Goal: Task Accomplishment & Management: Manage account settings

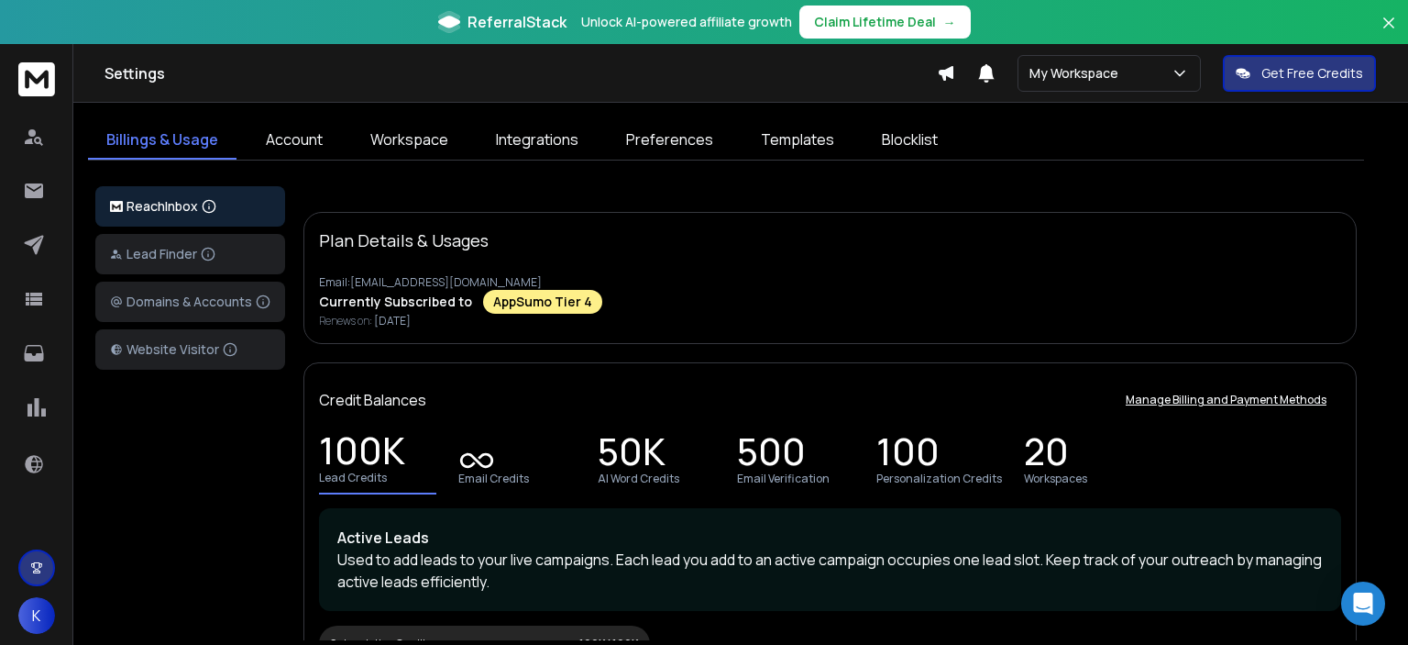
click at [407, 133] on link "Workspace" at bounding box center [409, 140] width 115 height 39
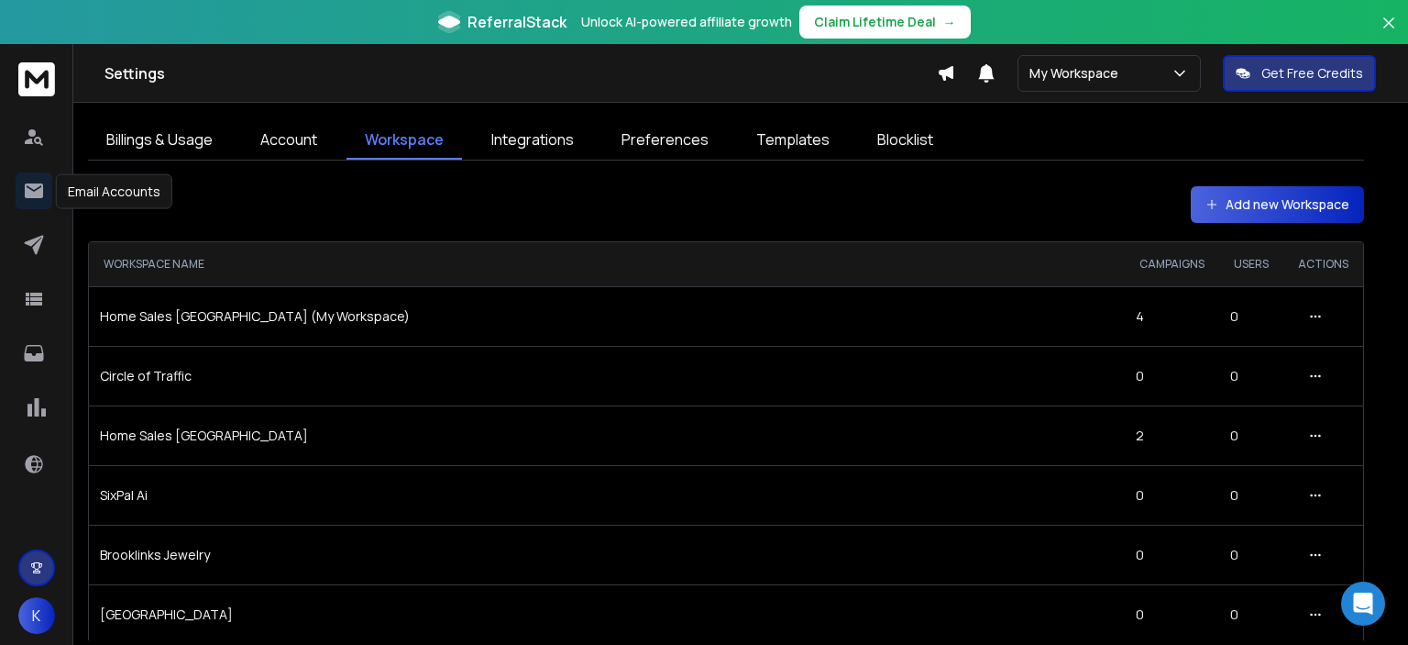
click at [33, 190] on icon at bounding box center [34, 191] width 22 height 22
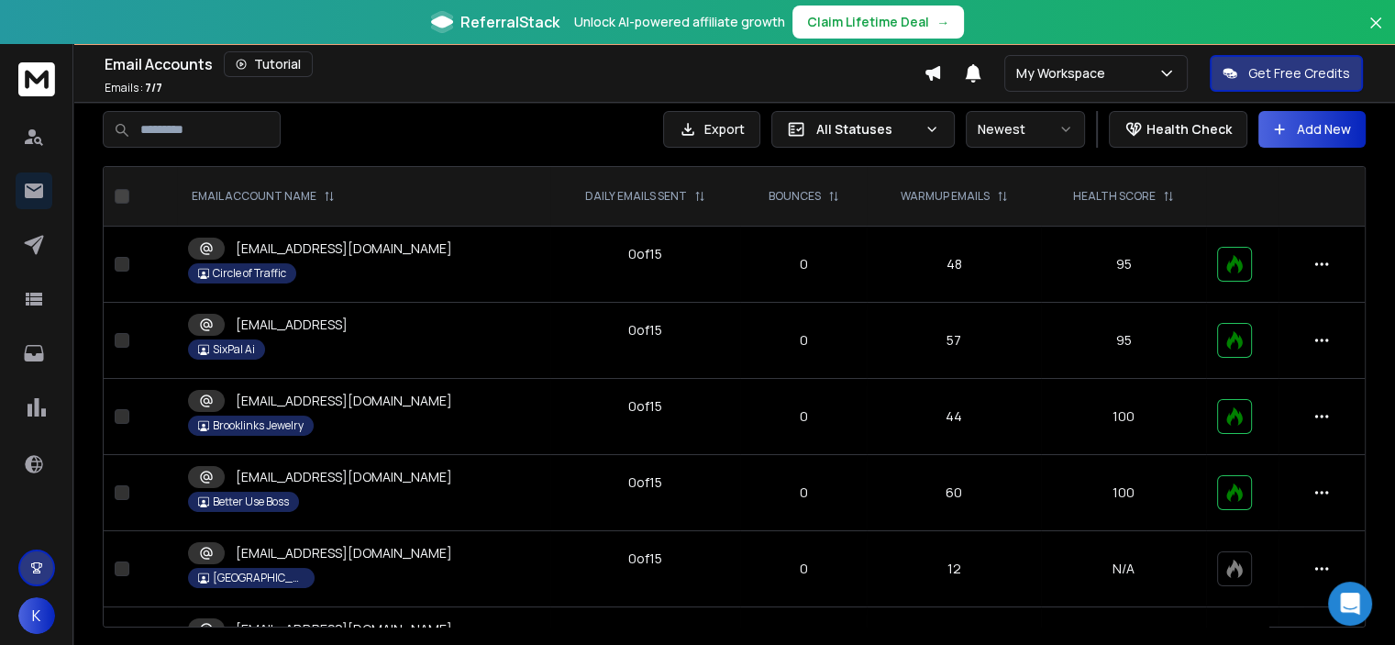
scroll to position [11, 0]
click at [1137, 70] on div "My Workspace" at bounding box center [1096, 73] width 160 height 18
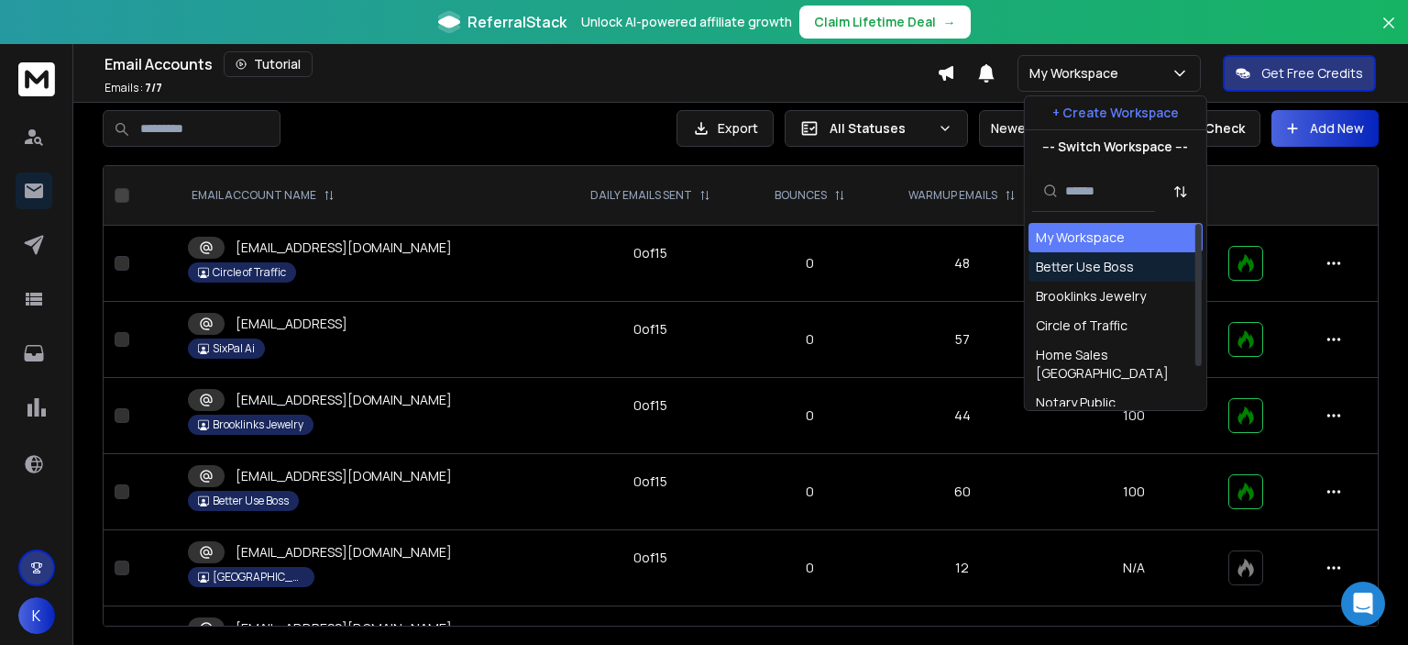
click at [1108, 266] on div "Better Use Boss" at bounding box center [1085, 267] width 98 height 18
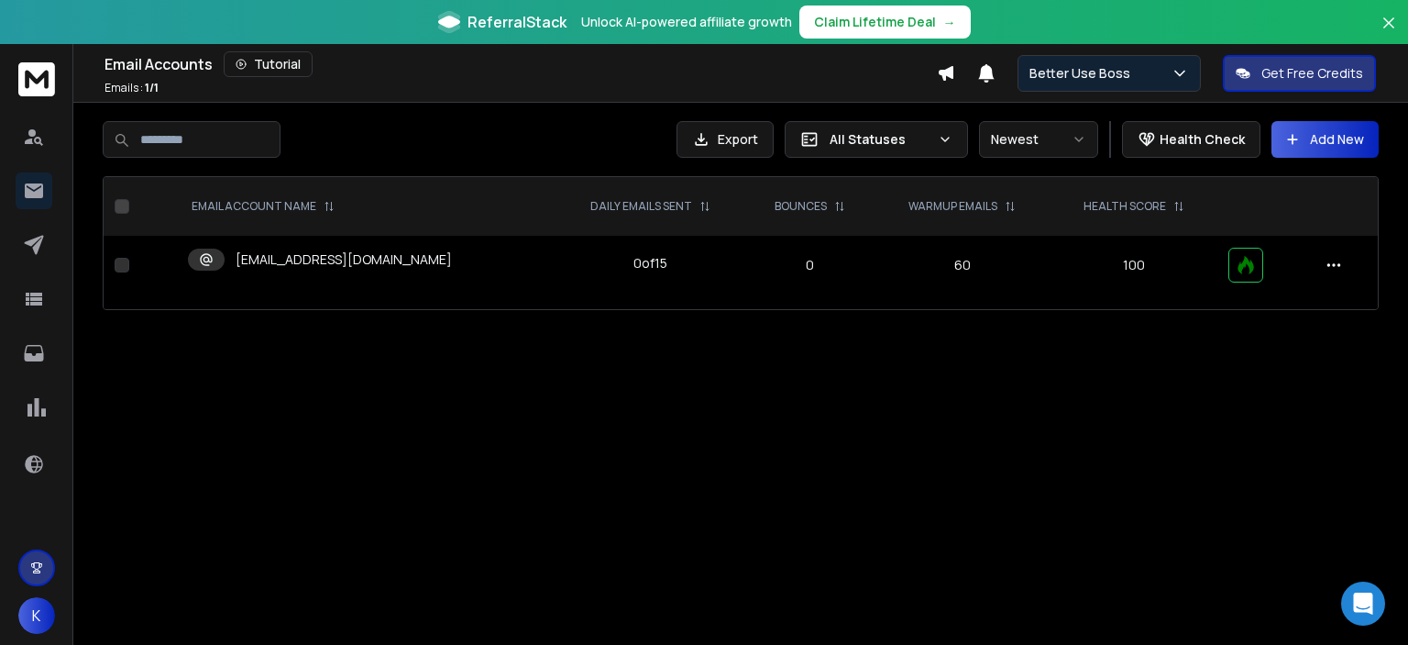
click at [1163, 74] on div "Better Use Boss" at bounding box center [1110, 73] width 160 height 18
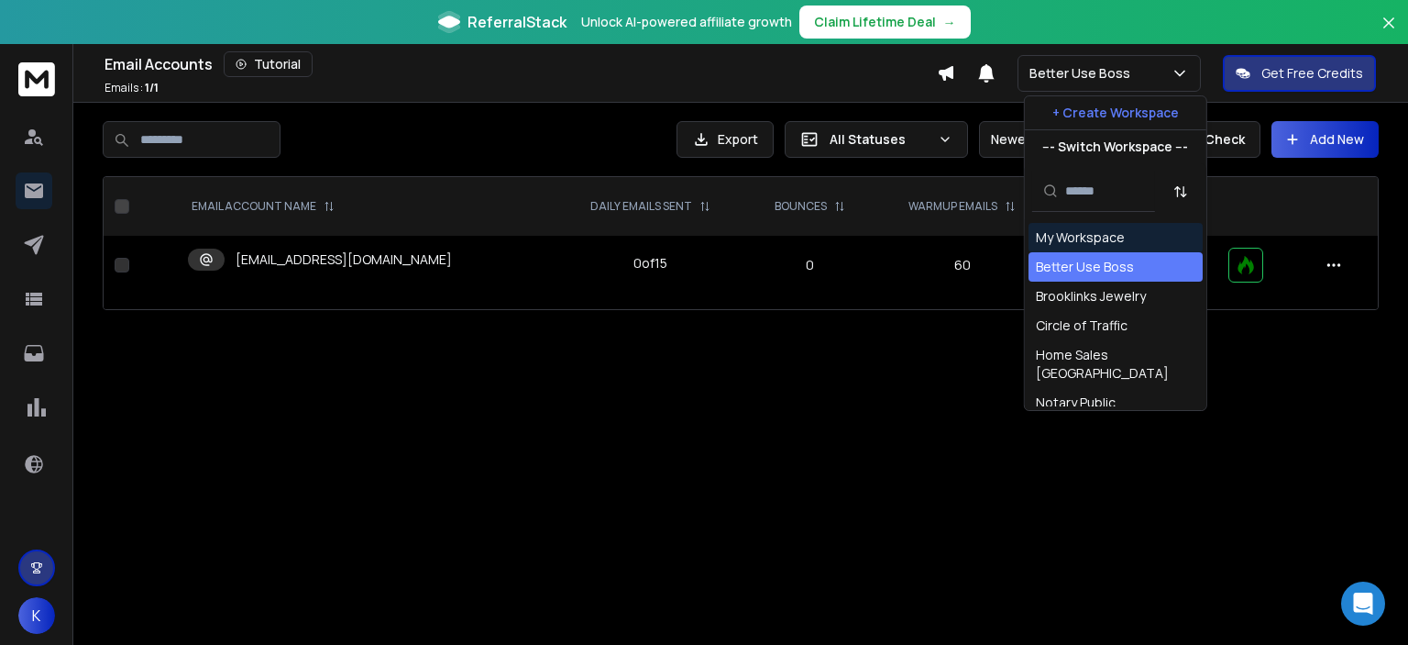
click at [1346, 143] on button "Add New" at bounding box center [1325, 139] width 107 height 37
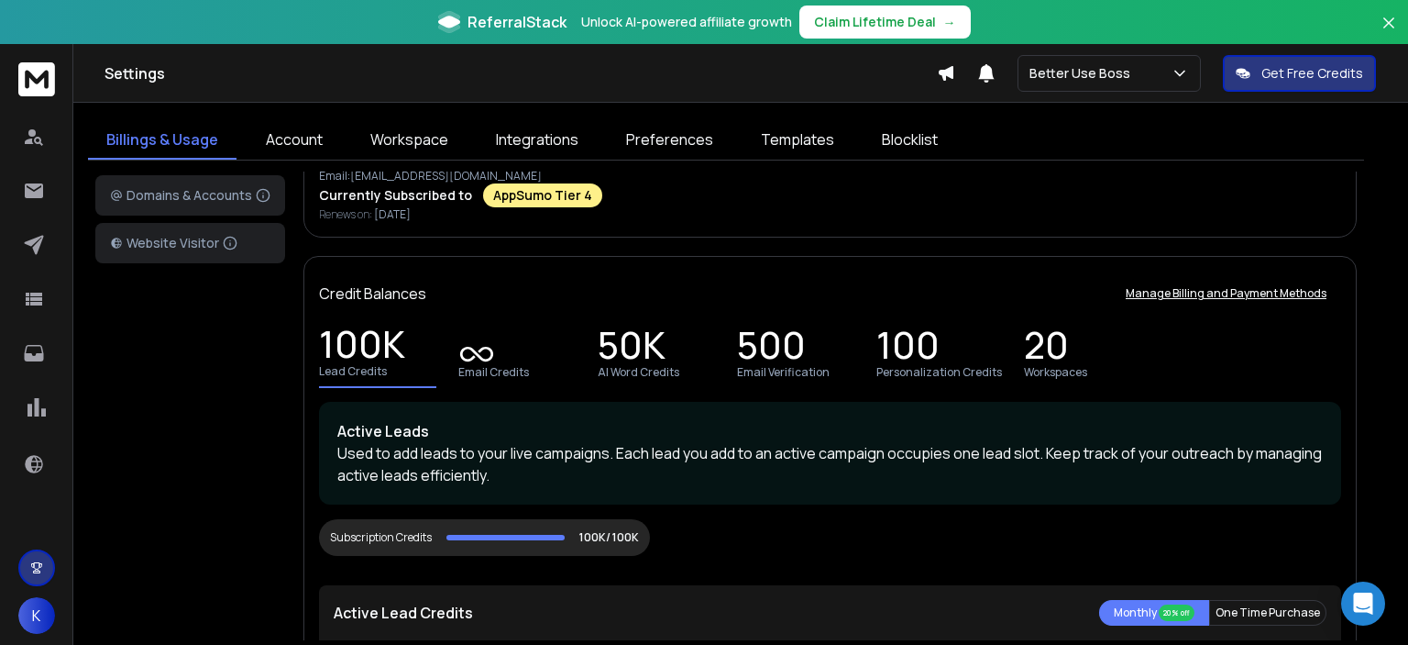
scroll to position [242, 0]
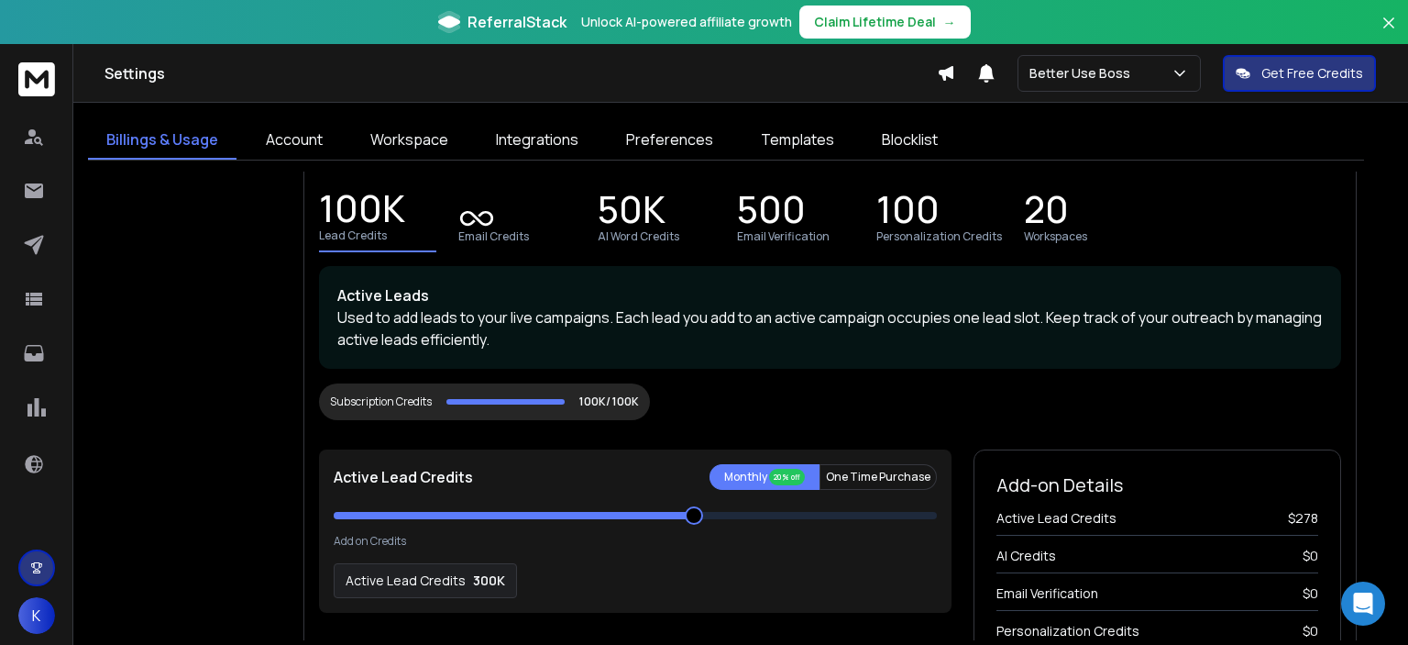
click at [703, 506] on span at bounding box center [694, 515] width 18 height 18
click at [937, 506] on span at bounding box center [928, 515] width 18 height 18
click at [892, 473] on button "One Time Purchase" at bounding box center [878, 477] width 117 height 26
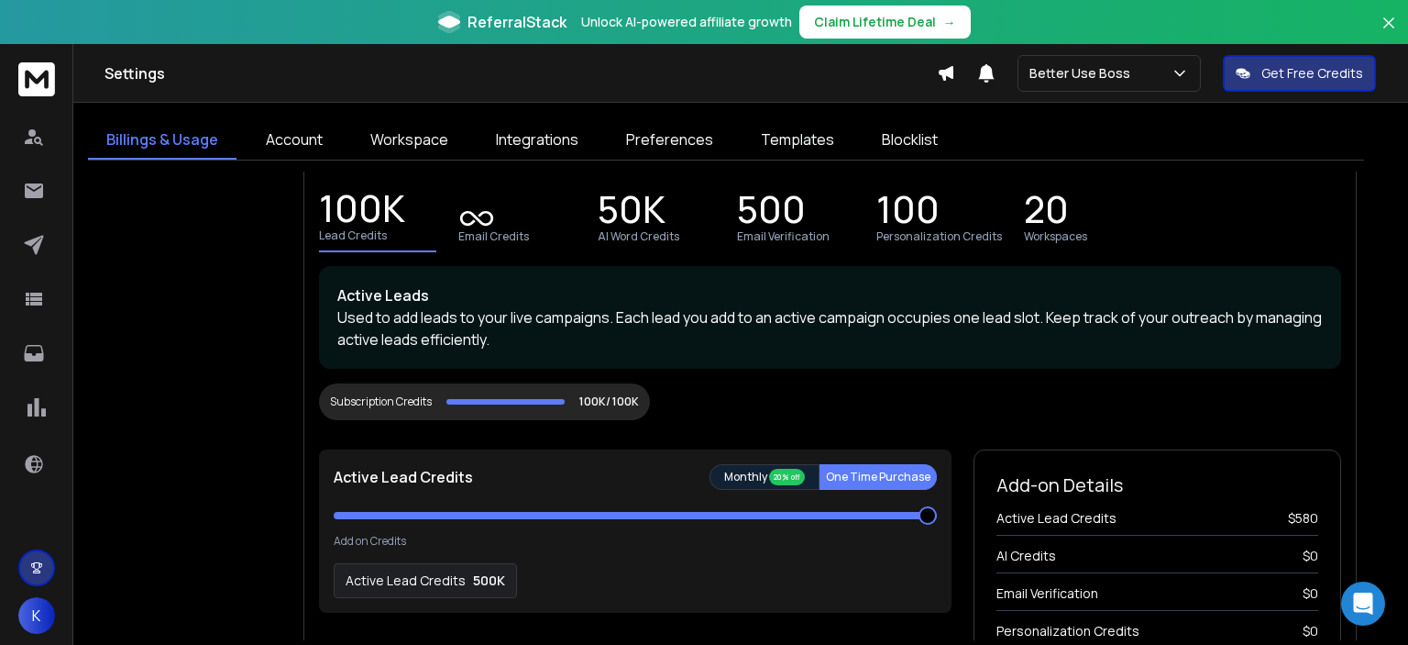
click at [777, 478] on div "20% off" at bounding box center [787, 477] width 36 height 17
click at [881, 469] on button "One Time Purchase" at bounding box center [878, 477] width 117 height 26
click at [769, 470] on button "Monthly 20% off" at bounding box center [765, 477] width 110 height 26
click at [918, 467] on button "One Time Purchase" at bounding box center [878, 477] width 117 height 26
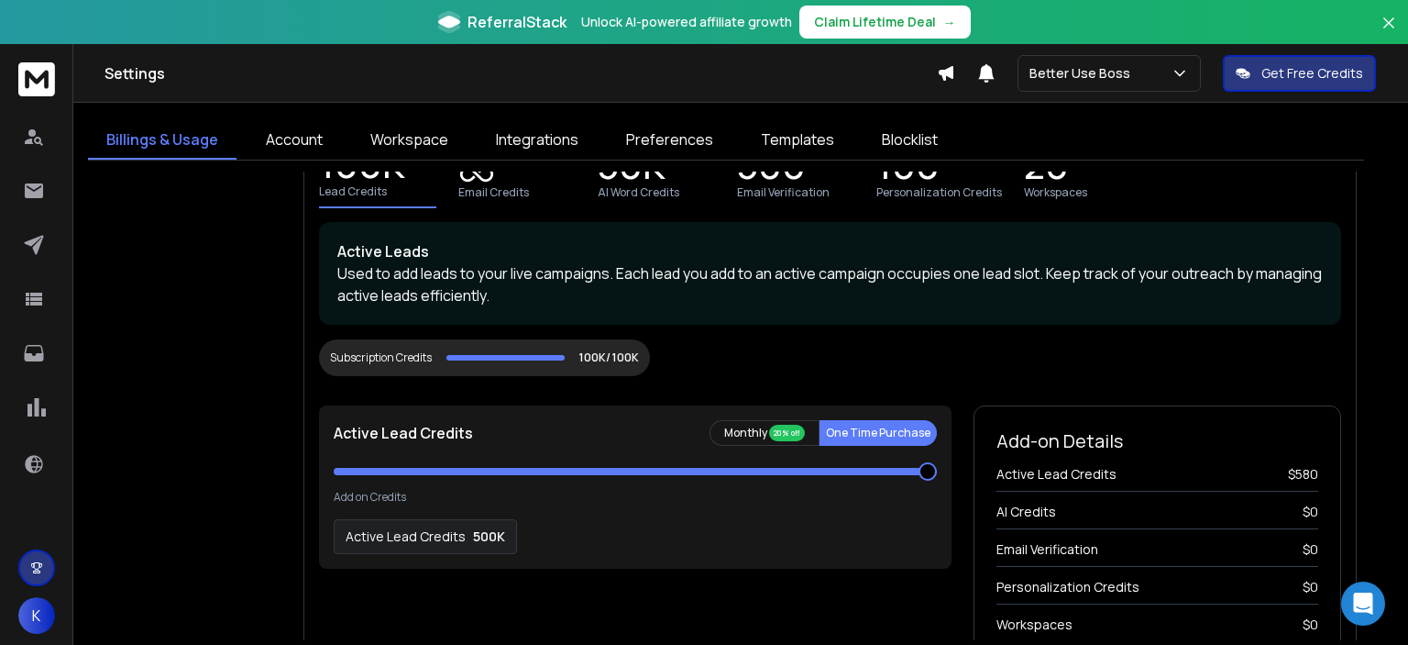
scroll to position [288, 0]
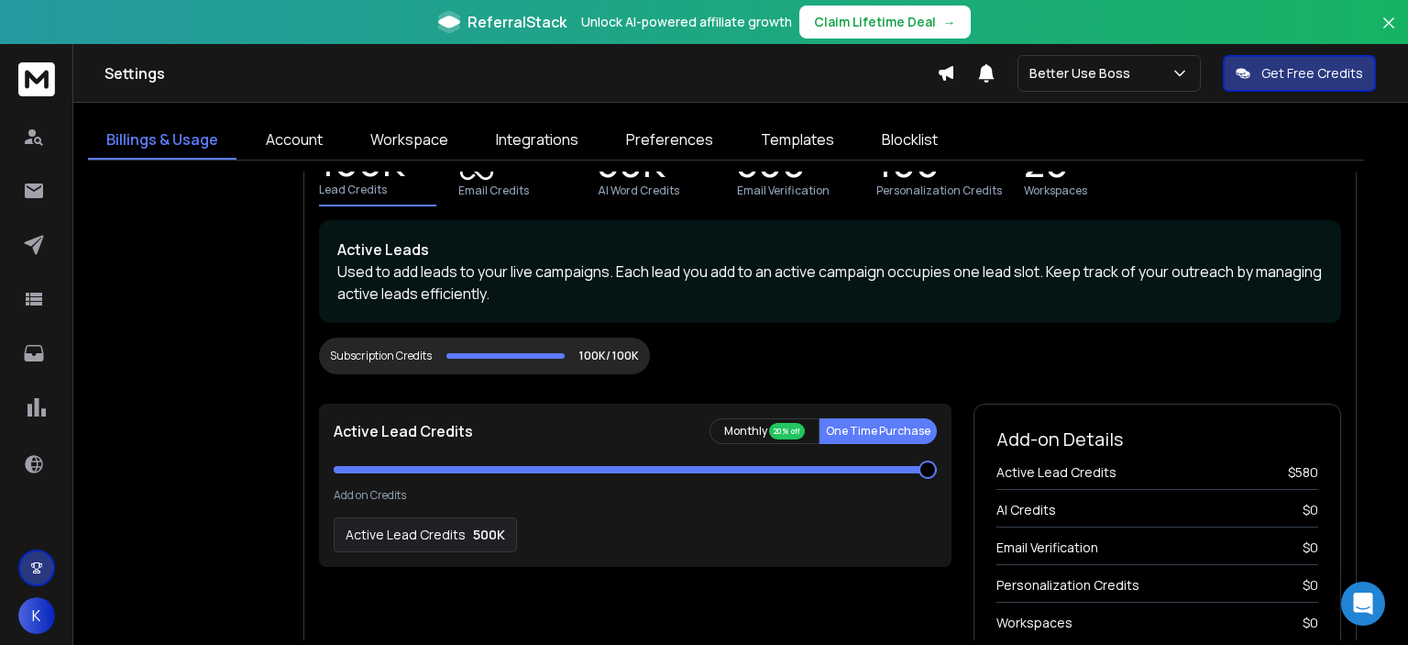
click at [821, 468] on span at bounding box center [635, 469] width 603 height 7
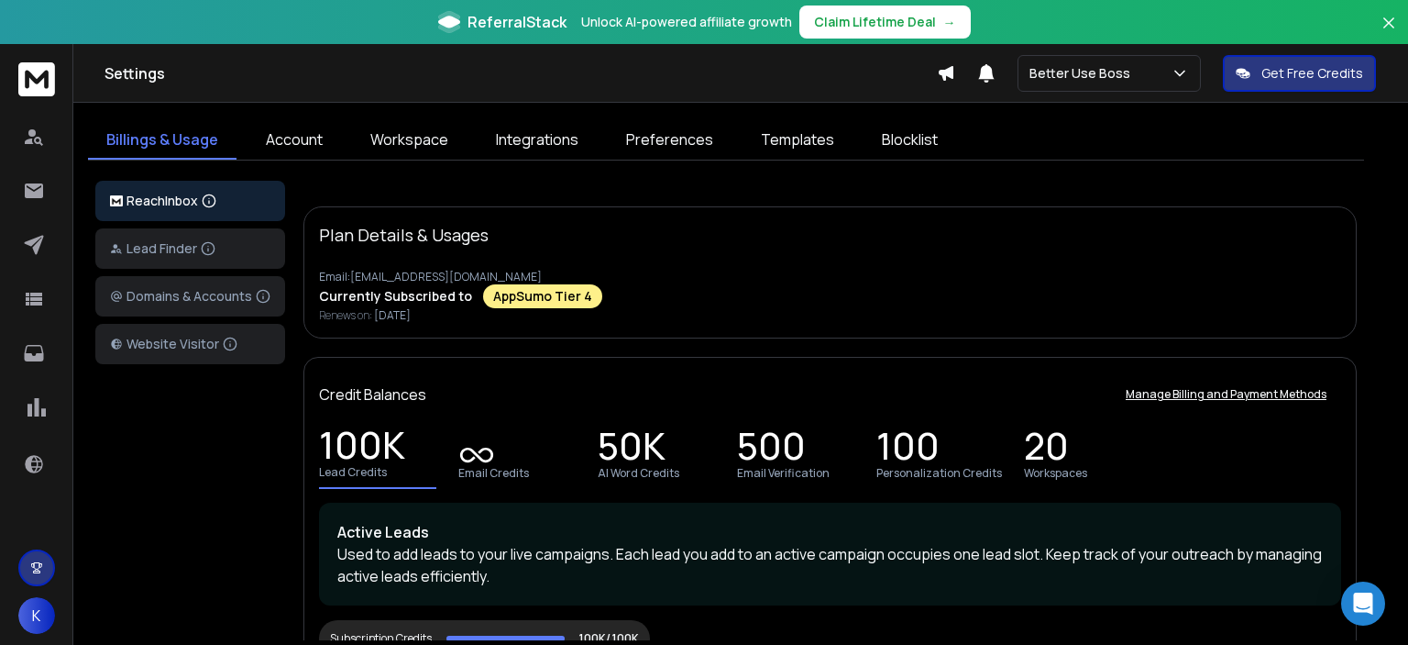
scroll to position [0, 0]
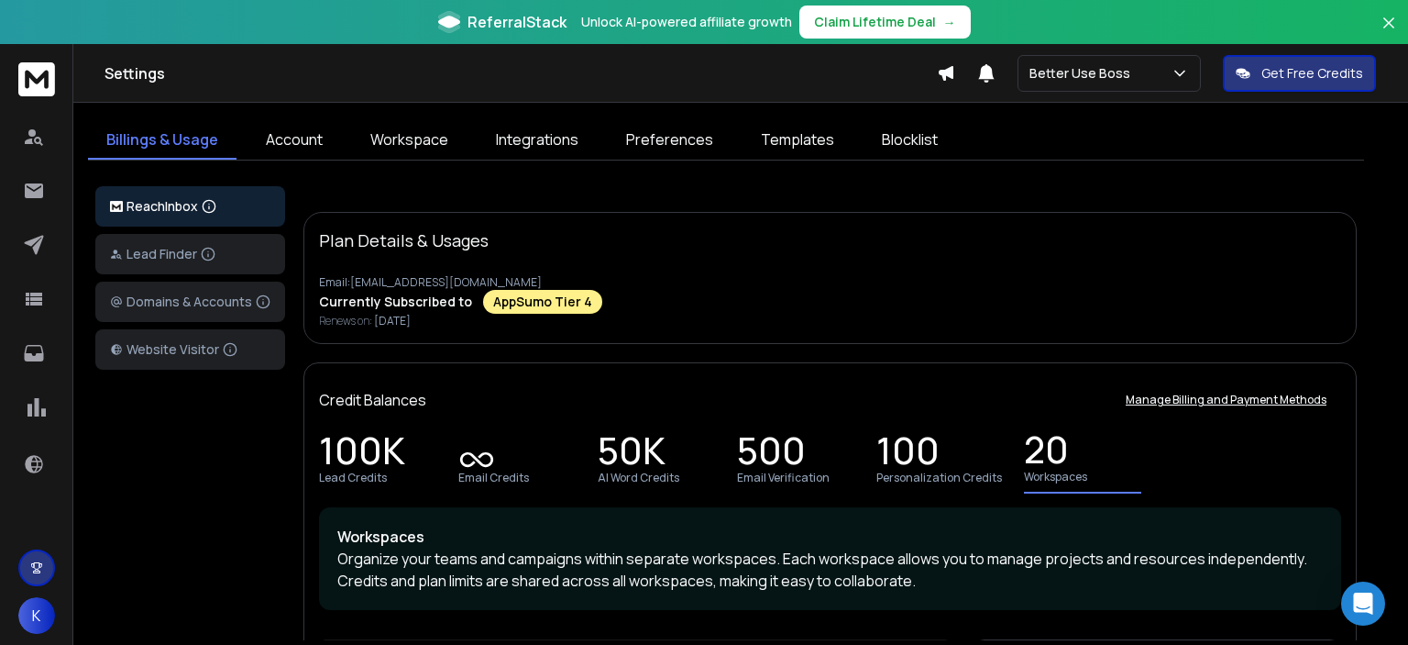
click at [1041, 446] on p "20" at bounding box center [1046, 453] width 45 height 26
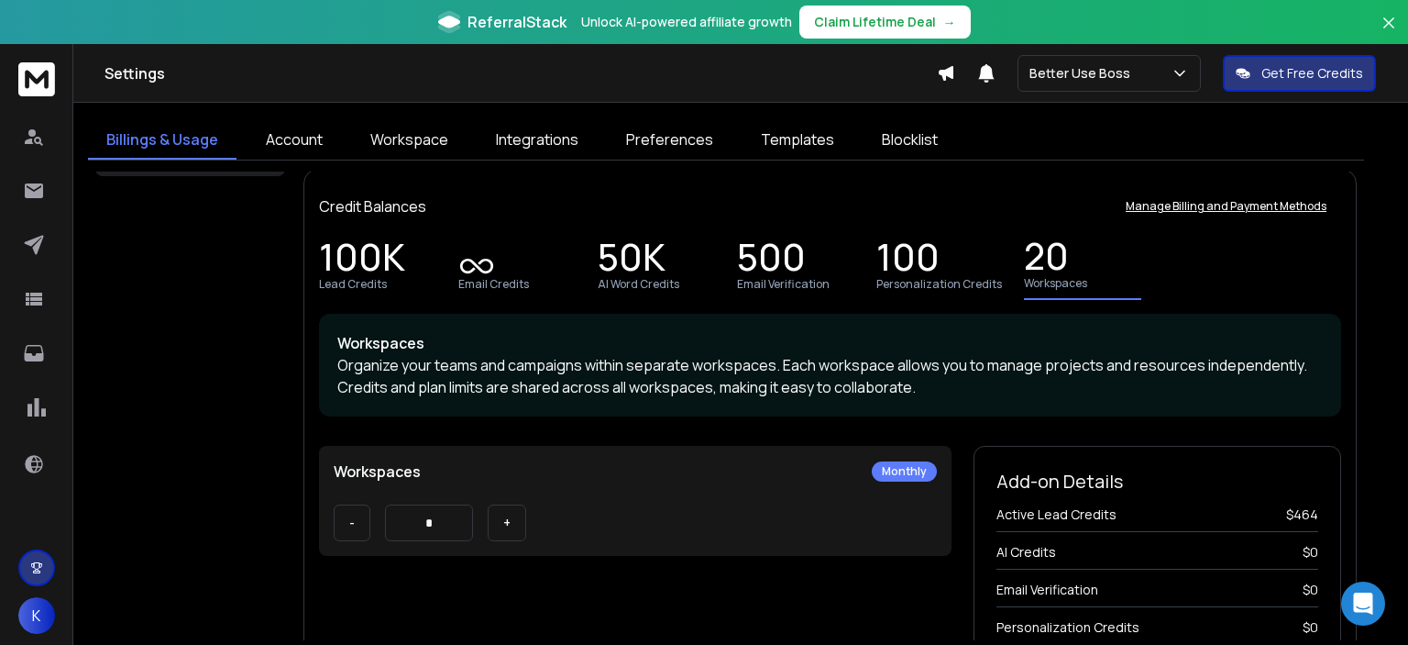
scroll to position [189, 0]
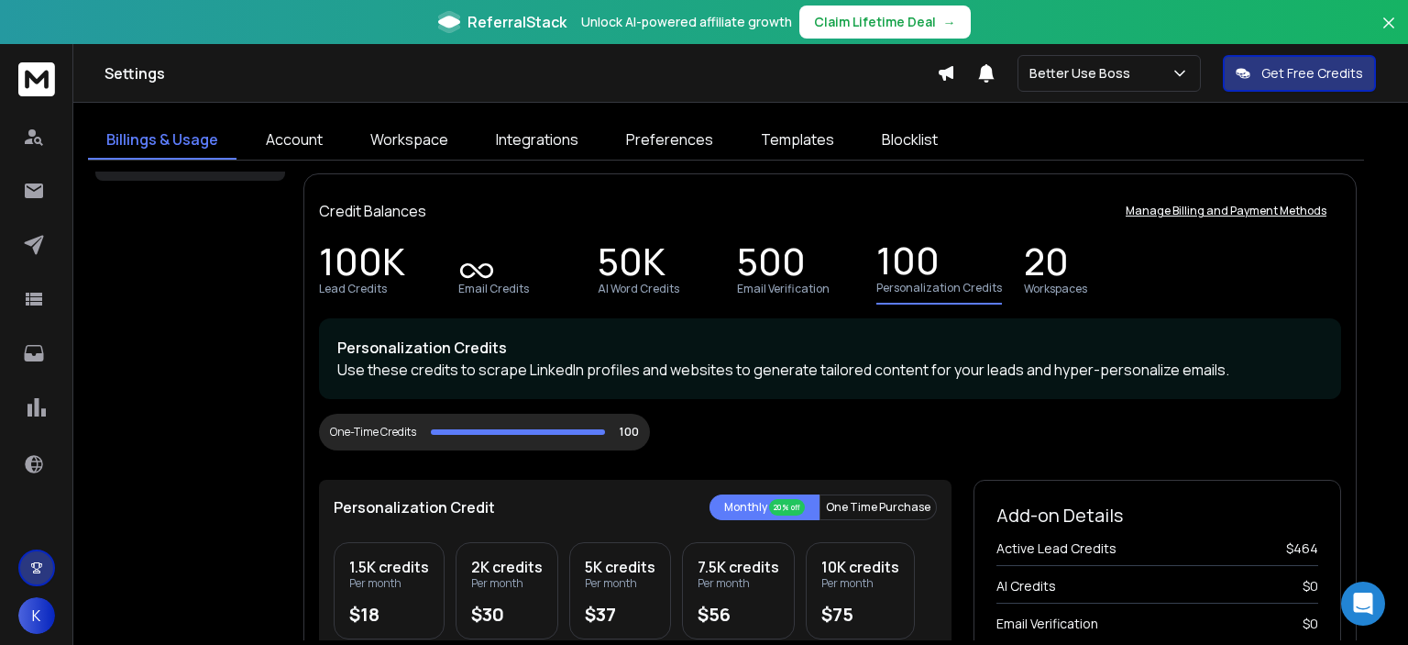
click at [917, 270] on p "100" at bounding box center [908, 264] width 63 height 26
drag, startPoint x: 1364, startPoint y: 273, endPoint x: 1363, endPoint y: 355, distance: 81.6
click at [1363, 355] on div "Billings & Usage Account Workspace Integrations Preferences Templates Blocklist…" at bounding box center [740, 381] width 1335 height 556
click at [1366, 388] on div "Billings & Usage Account Workspace Integrations Preferences Templates Blocklist…" at bounding box center [740, 381] width 1335 height 556
click at [1365, 386] on div "Billings & Usage Account Workspace Integrations Preferences Templates Blocklist…" at bounding box center [740, 381] width 1335 height 556
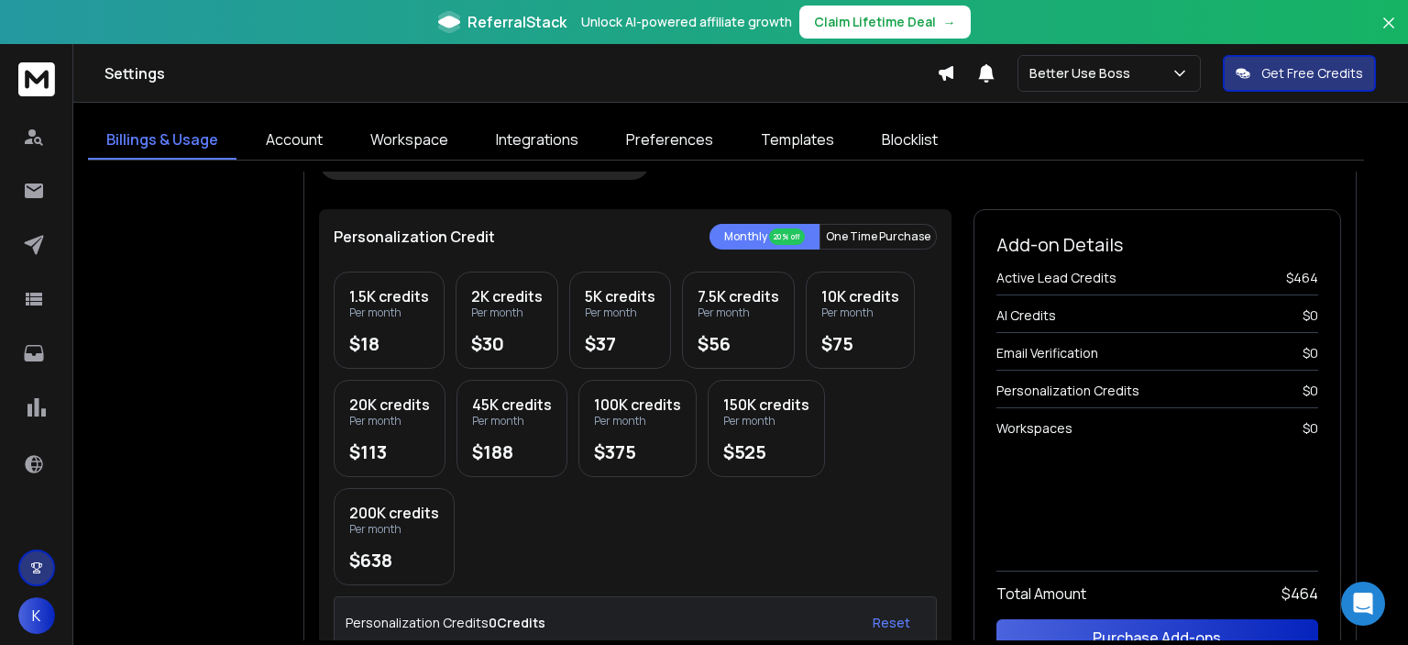
scroll to position [447, 0]
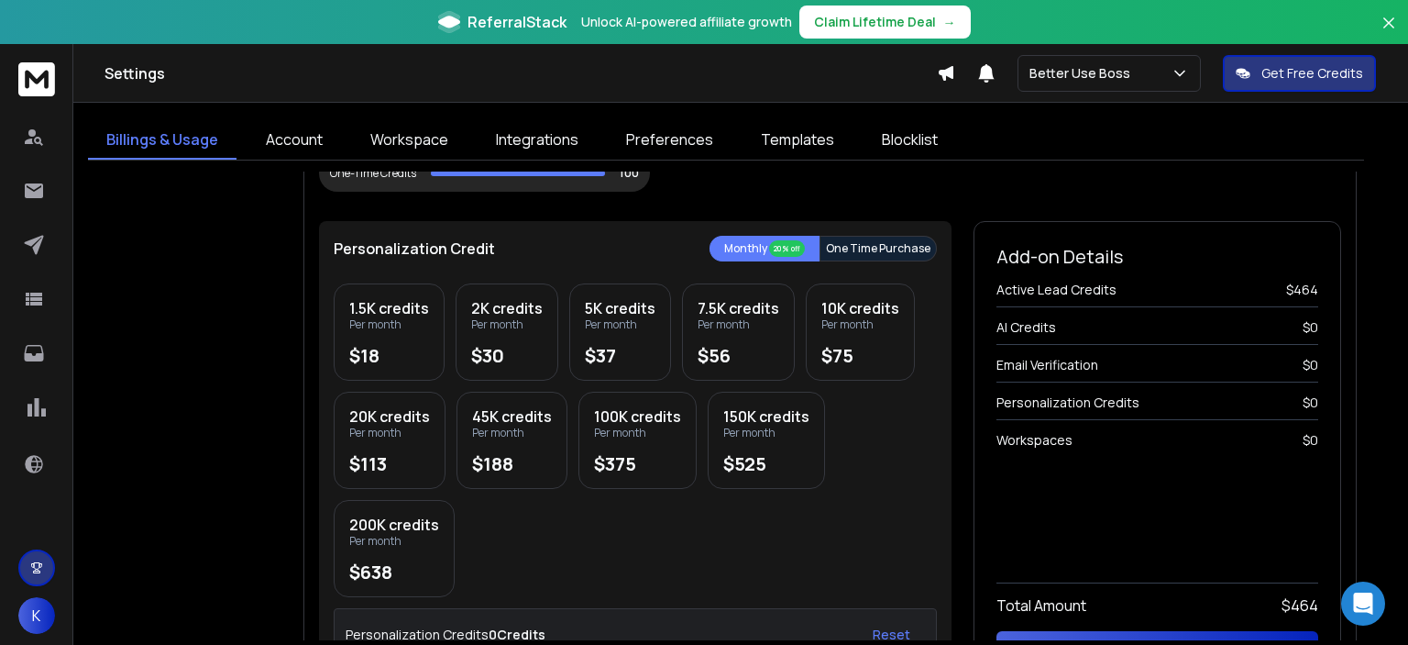
click at [879, 245] on button "One Time Purchase" at bounding box center [878, 249] width 117 height 26
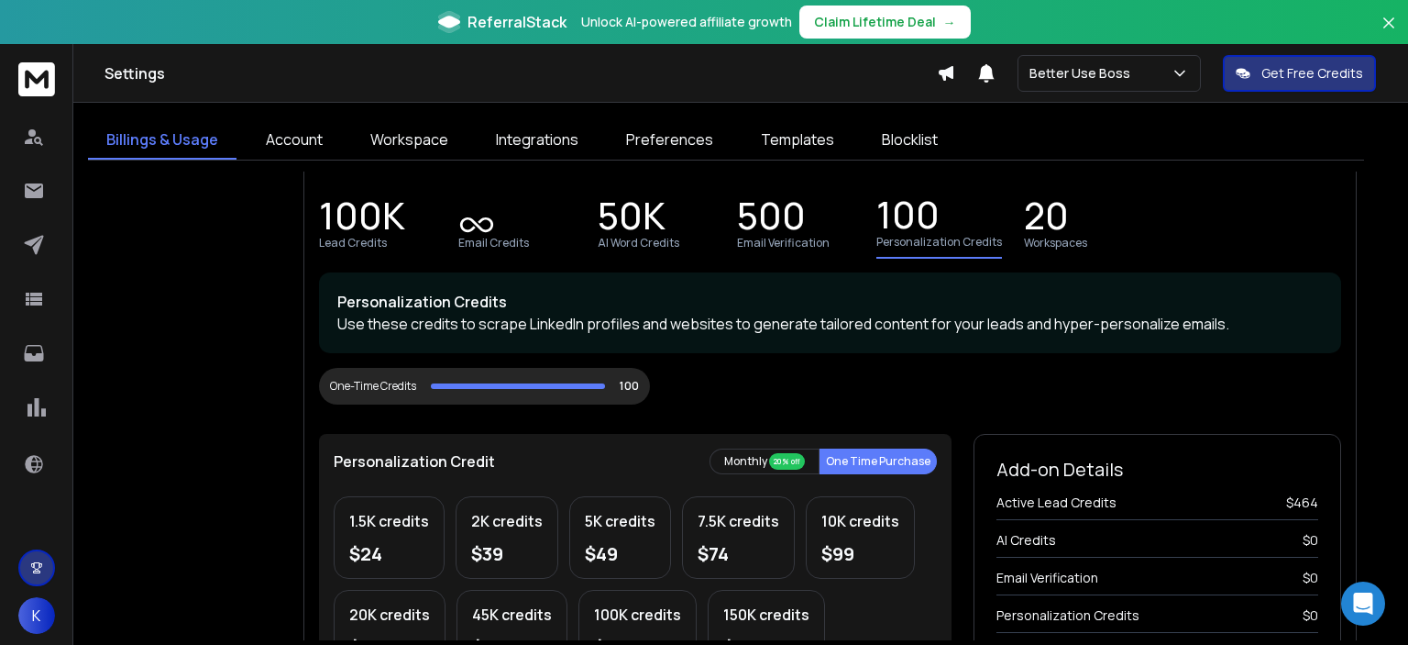
scroll to position [233, 0]
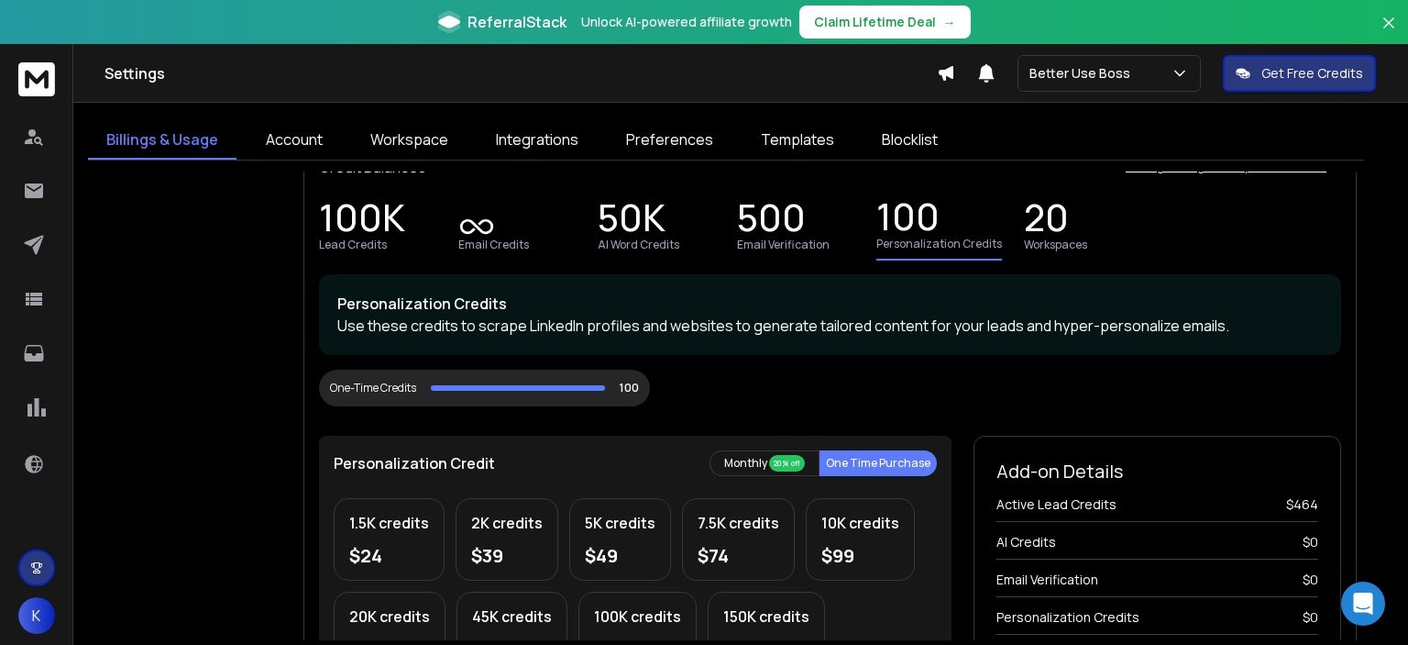
click at [789, 238] on p "Email Verification" at bounding box center [783, 244] width 93 height 15
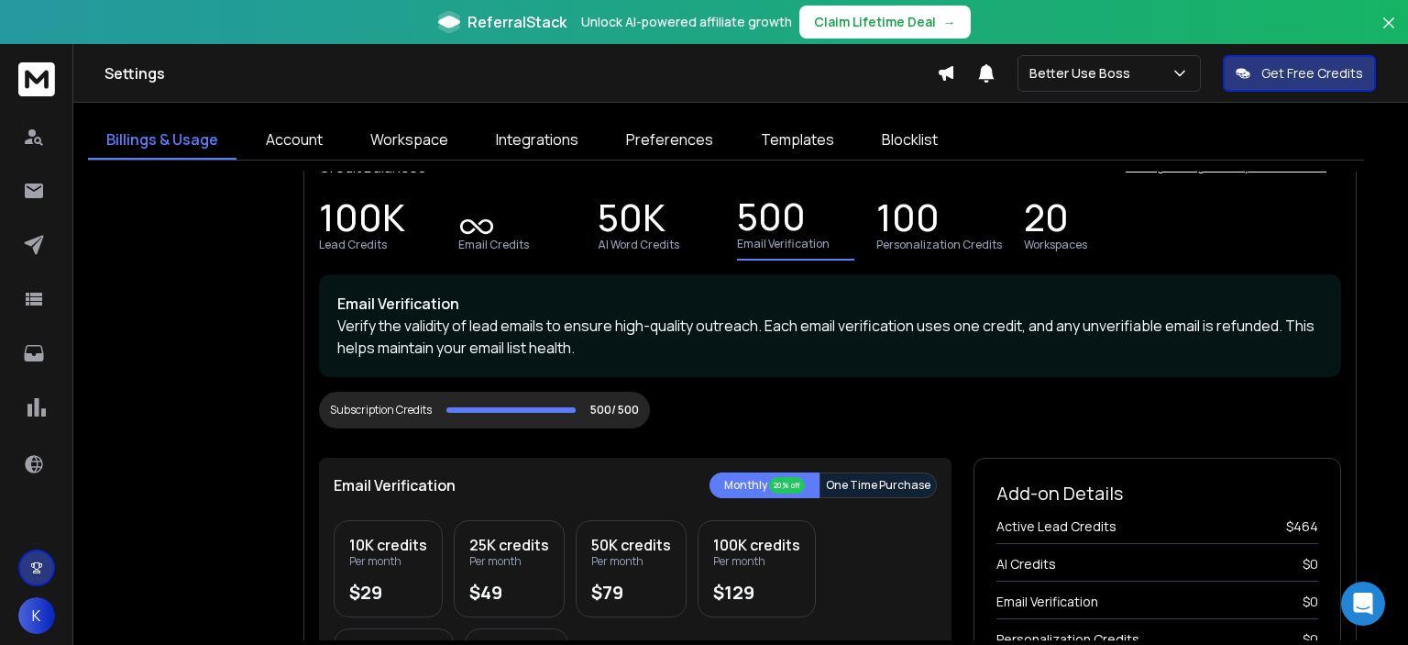
click at [900, 485] on button "One Time Purchase" at bounding box center [878, 485] width 117 height 26
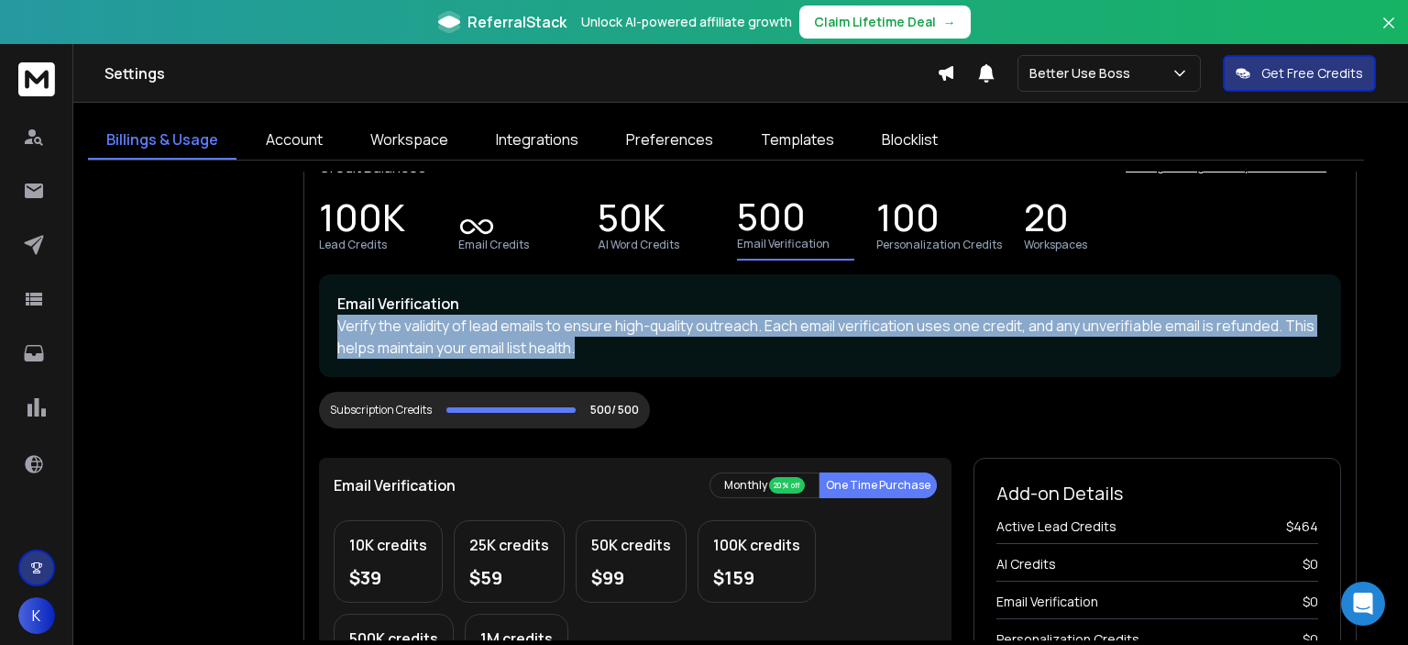
drag, startPoint x: 1364, startPoint y: 307, endPoint x: 1364, endPoint y: 368, distance: 60.5
click at [1364, 368] on div "Billings & Usage Account Workspace Integrations Preferences Templates Blocklist…" at bounding box center [740, 381] width 1335 height 556
click at [1310, 388] on div "Email Verification Verify the validity of lead emails to ensure high-quality ou…" at bounding box center [830, 351] width 1022 height 154
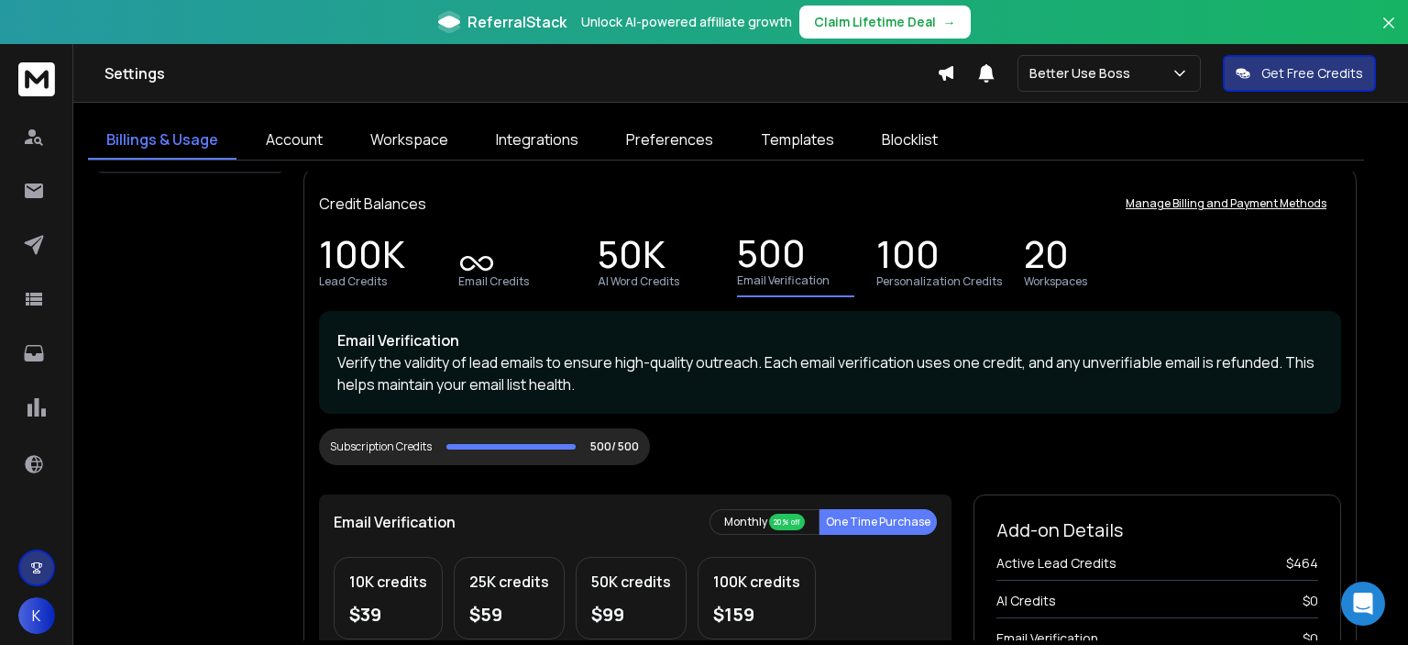
scroll to position [187, 0]
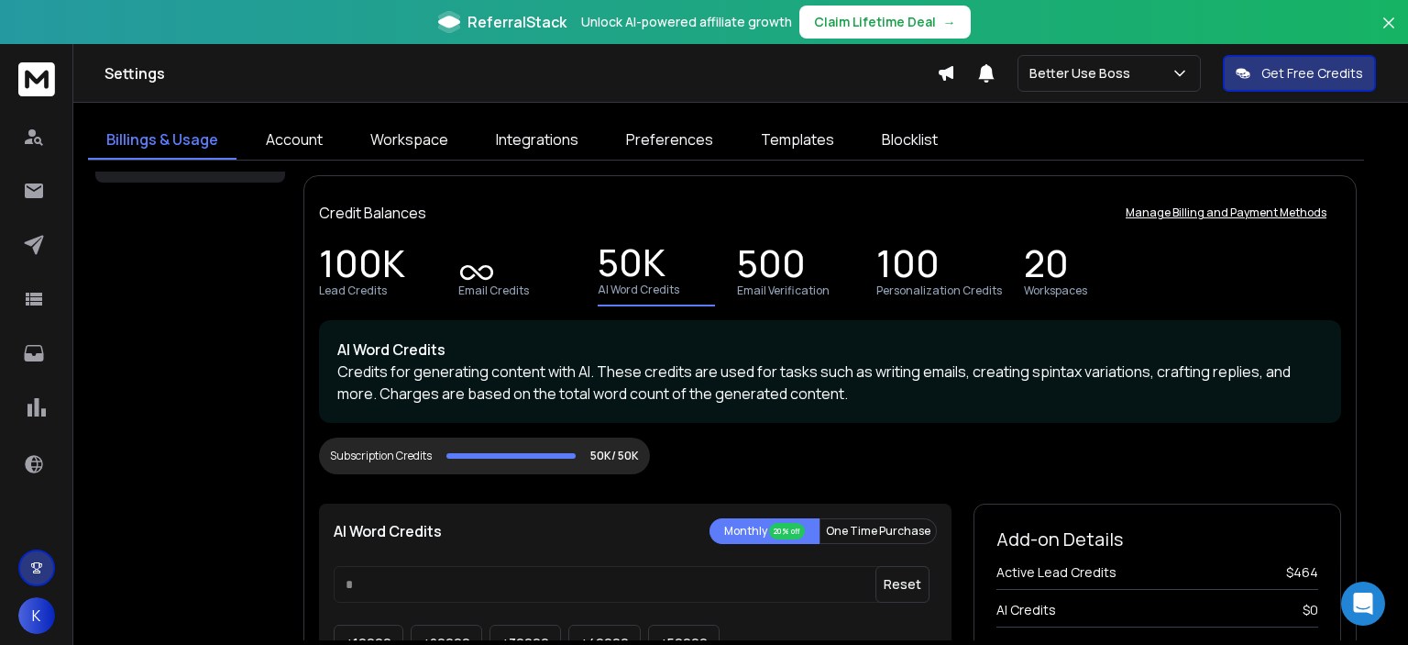
click at [644, 297] on button "50K AI Word Credits" at bounding box center [656, 279] width 117 height 53
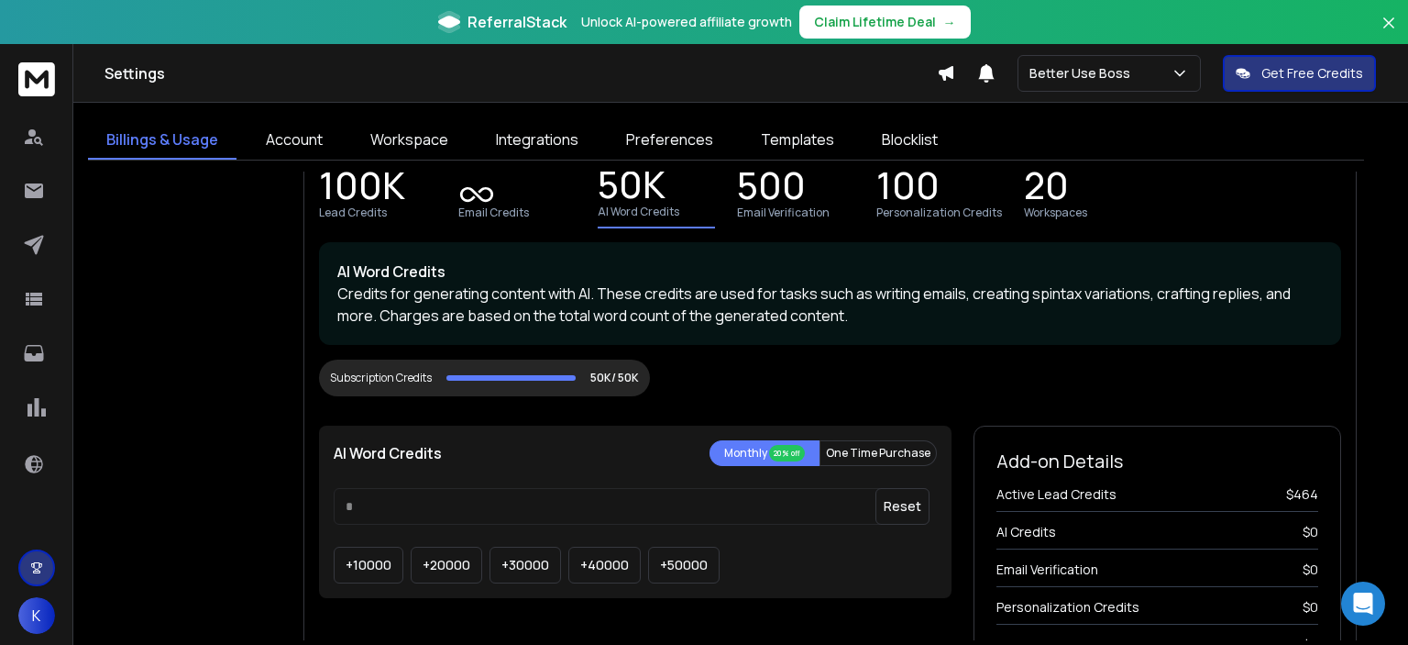
scroll to position [268, 0]
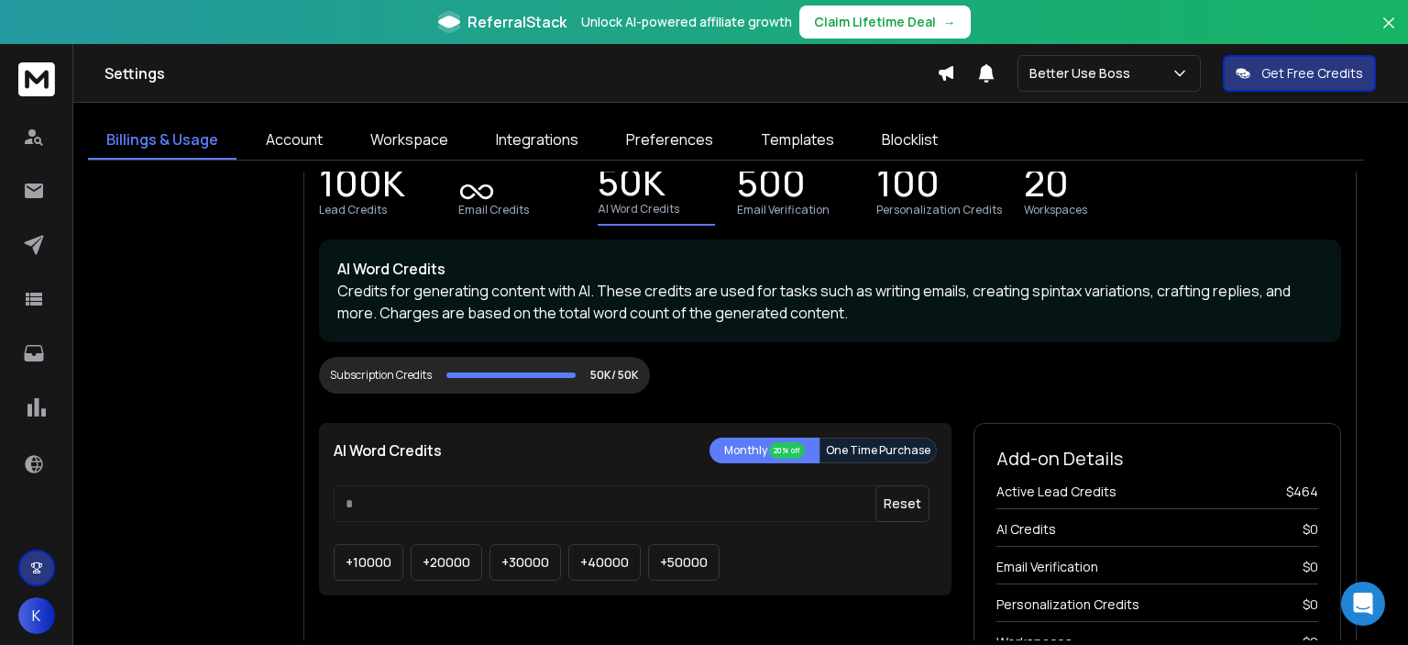
click at [899, 449] on button "One Time Purchase" at bounding box center [878, 450] width 117 height 26
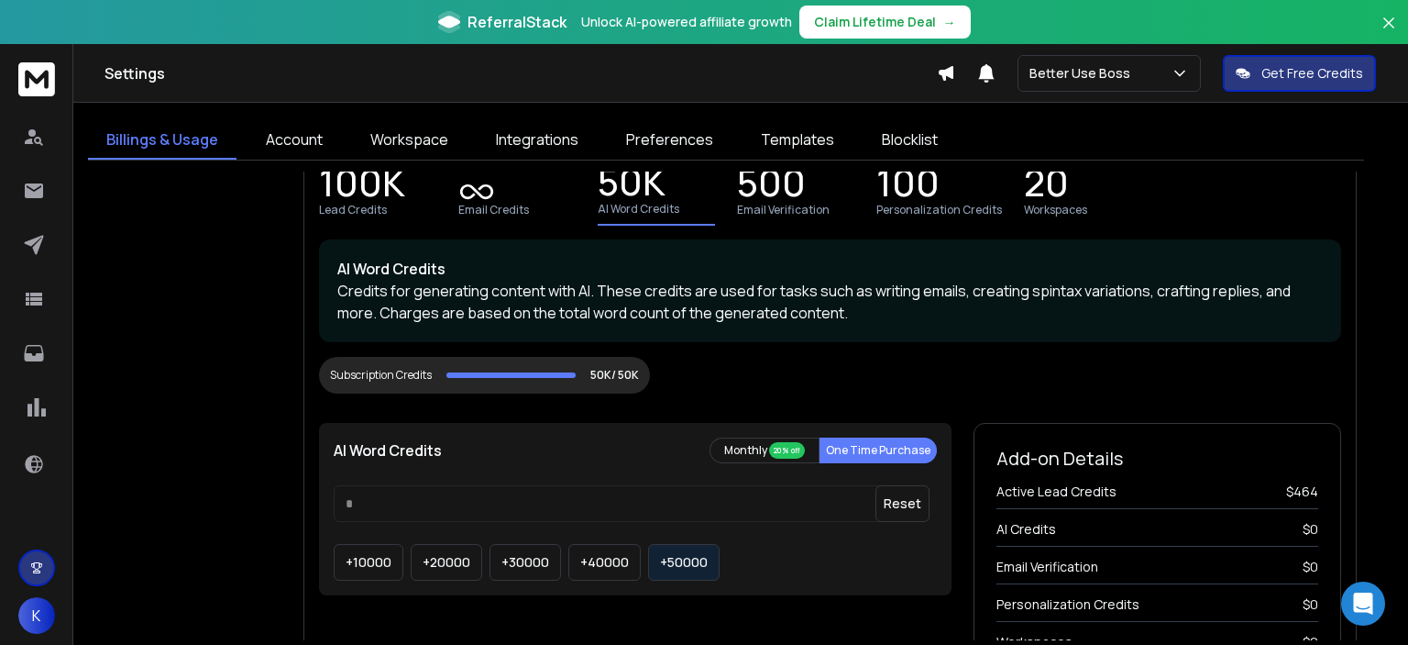
click at [668, 558] on button "+50000" at bounding box center [684, 562] width 72 height 37
type input "*****"
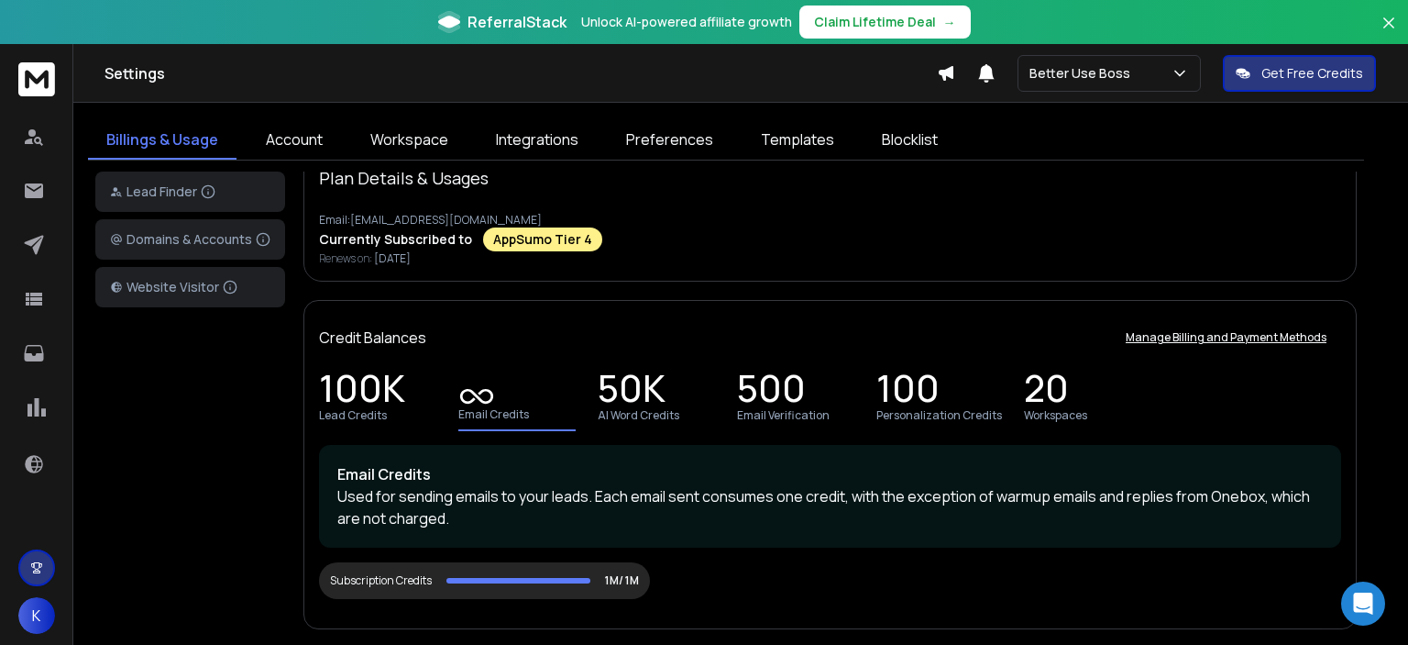
scroll to position [61, 0]
click at [487, 200] on div "Plan Details & Usages Email: crackethillcorp@gmail.com Currently Subscribed to …" at bounding box center [831, 387] width 1054 height 509
click at [499, 412] on p "Email Credits" at bounding box center [493, 416] width 71 height 15
click at [1365, 341] on div "Billings & Usage Account Workspace Integrations Preferences Templates Blocklist…" at bounding box center [740, 381] width 1335 height 556
click at [1361, 345] on div "Billings & Usage Account Workspace Integrations Preferences Templates Blocklist…" at bounding box center [740, 381] width 1335 height 556
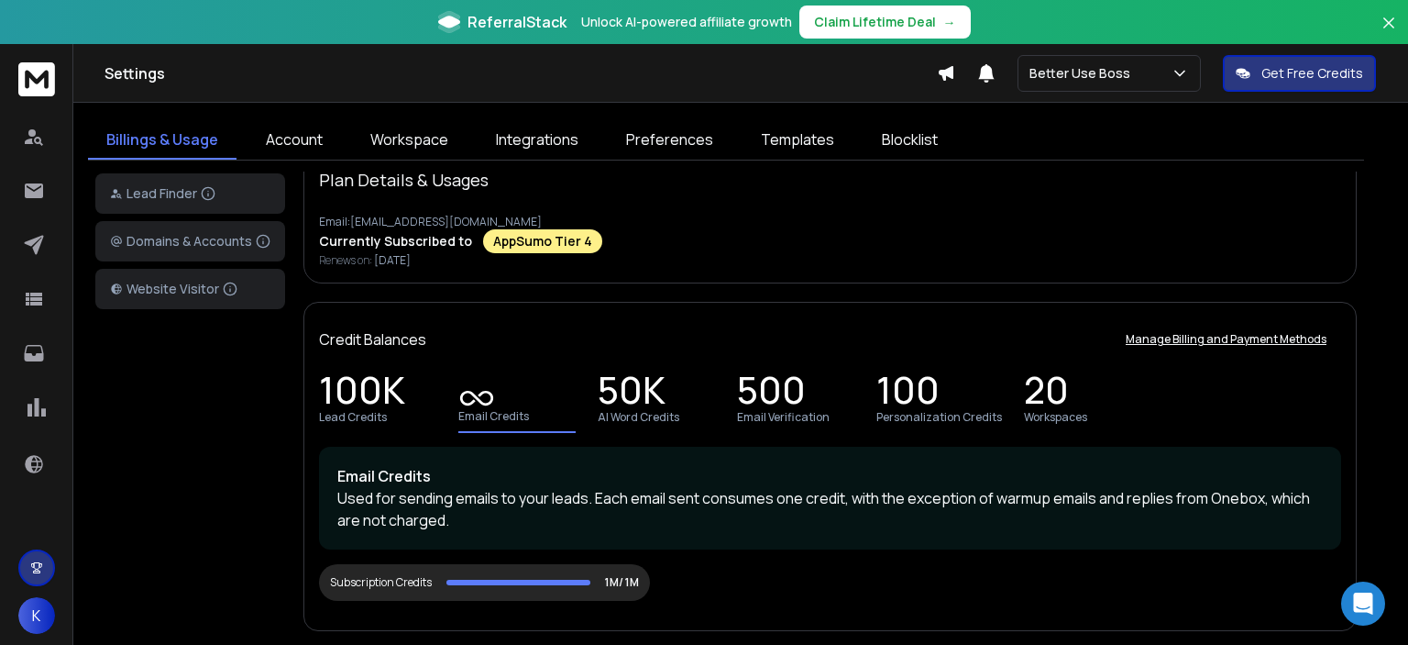
click at [297, 142] on link "Account" at bounding box center [295, 140] width 94 height 39
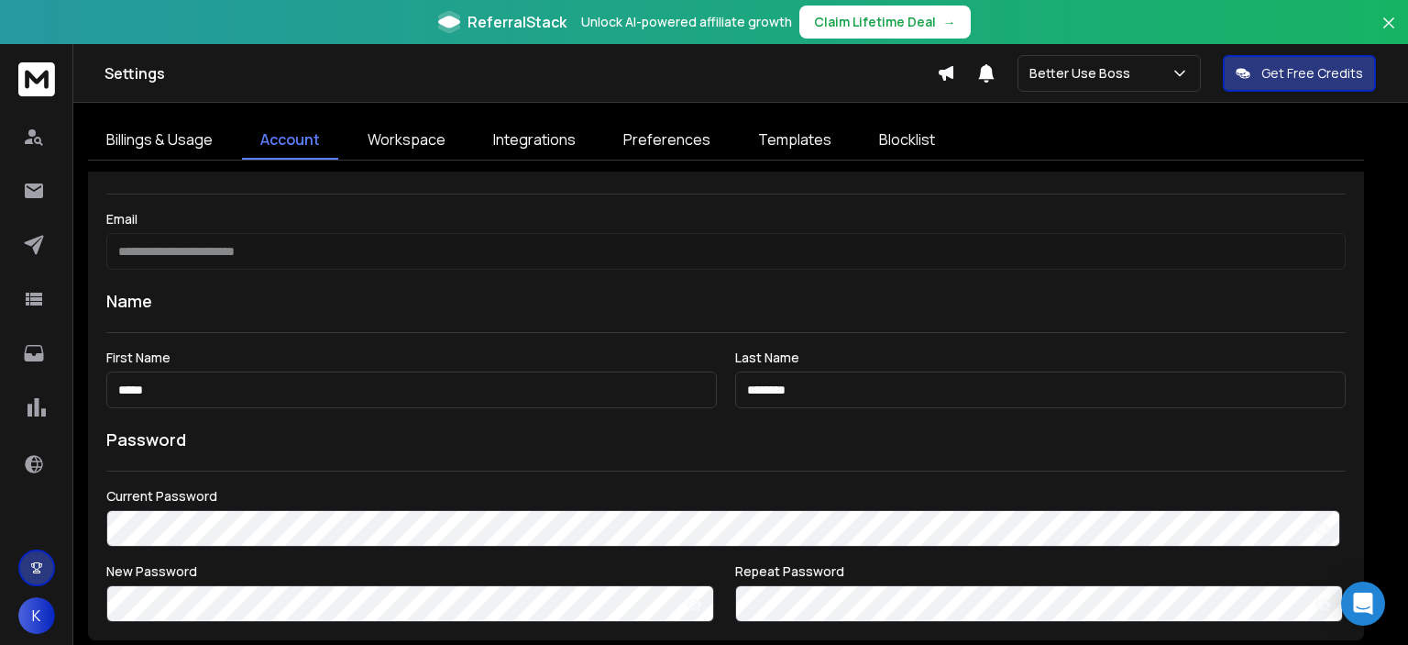
scroll to position [55, 0]
click at [396, 140] on link "Workspace" at bounding box center [406, 140] width 115 height 39
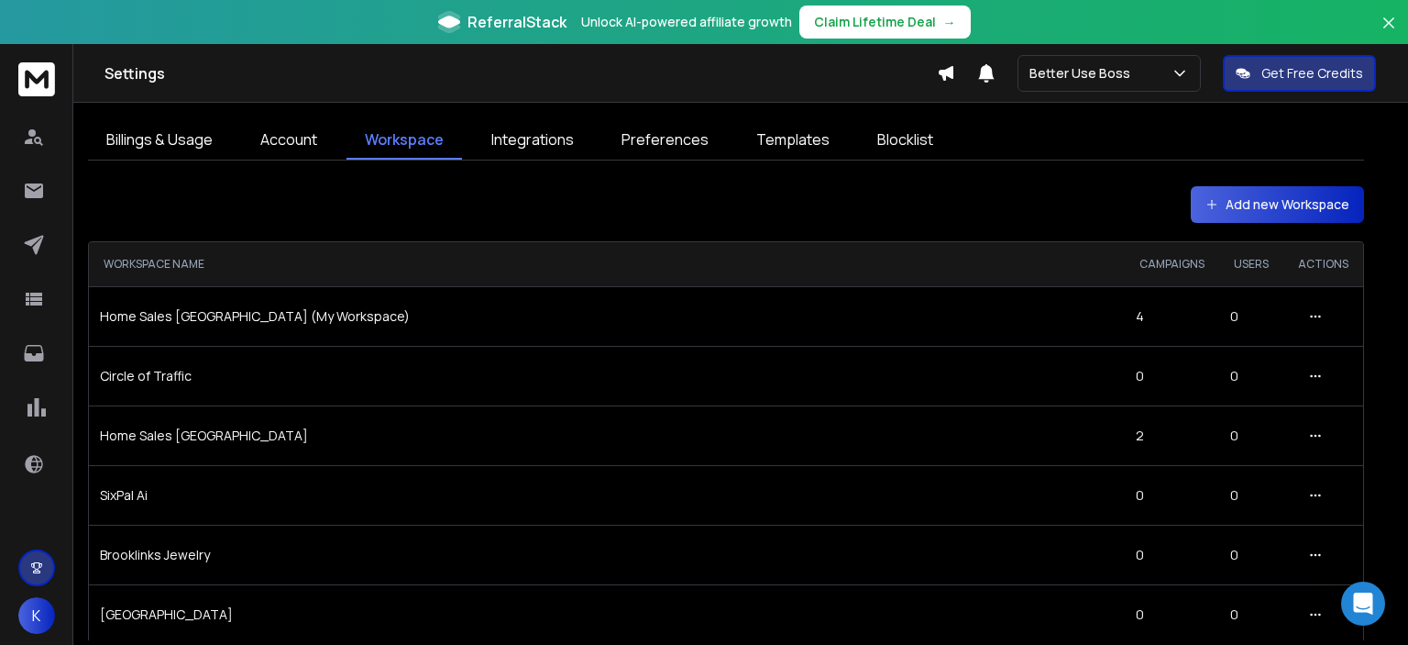
click at [509, 135] on link "Integrations" at bounding box center [532, 140] width 119 height 39
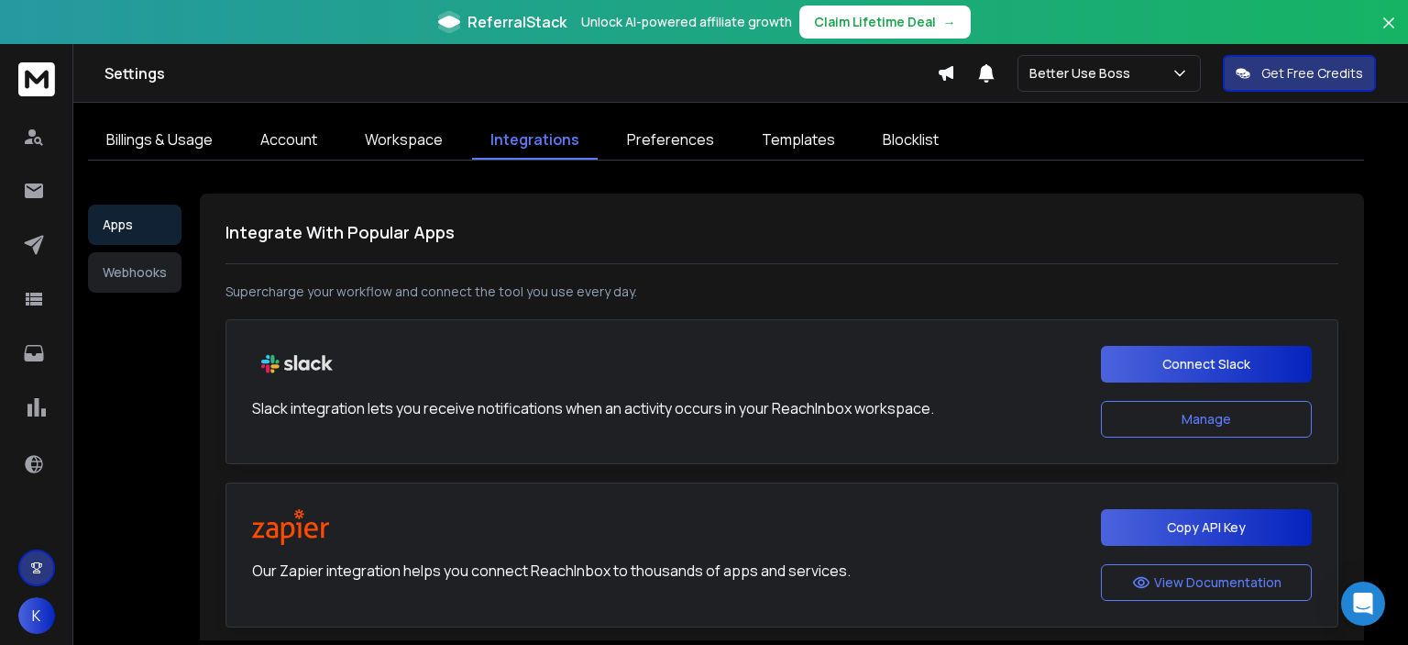
click at [665, 139] on link "Preferences" at bounding box center [671, 140] width 124 height 39
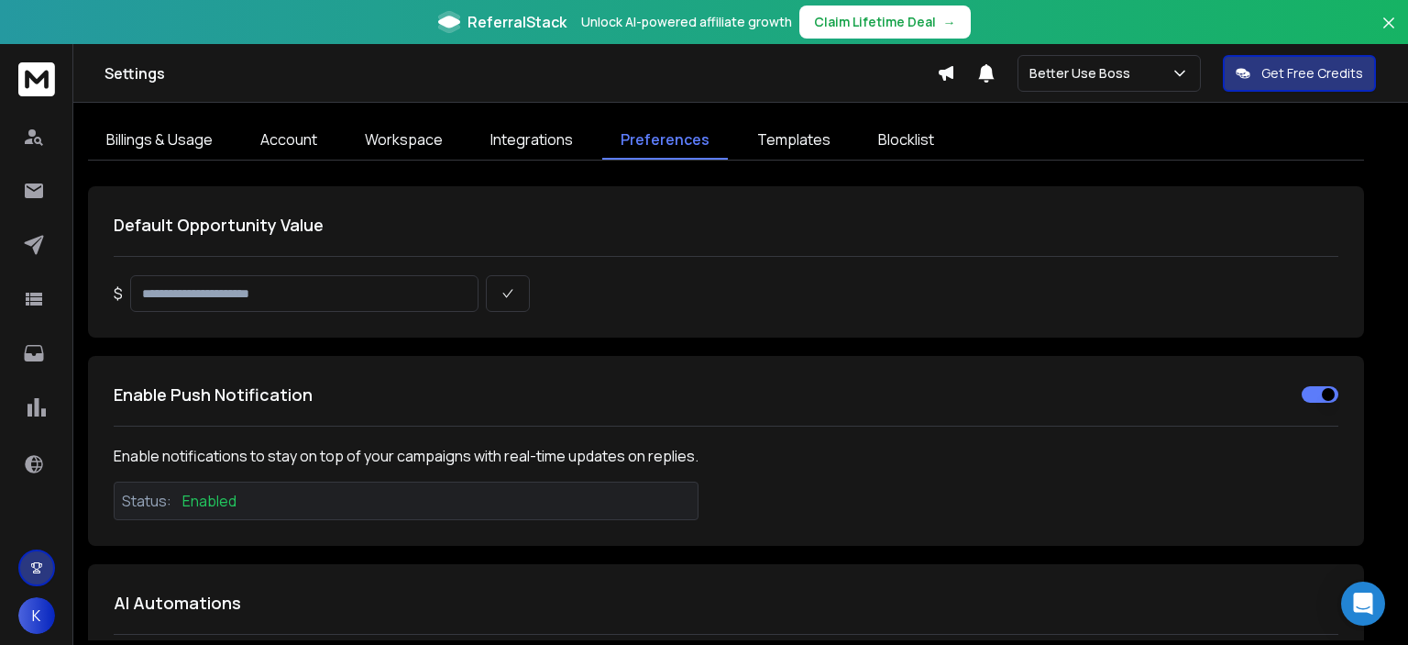
click at [778, 143] on link "Templates" at bounding box center [794, 140] width 110 height 39
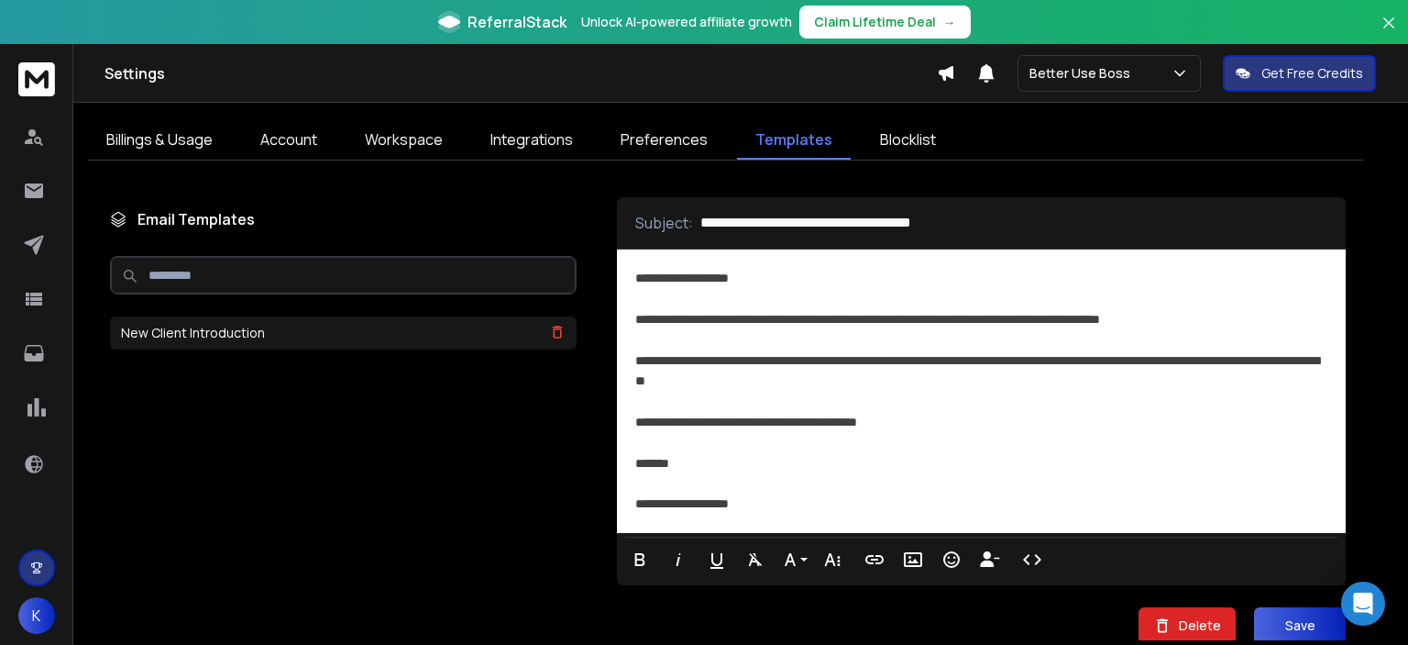
click at [870, 130] on link "Blocklist" at bounding box center [908, 140] width 93 height 39
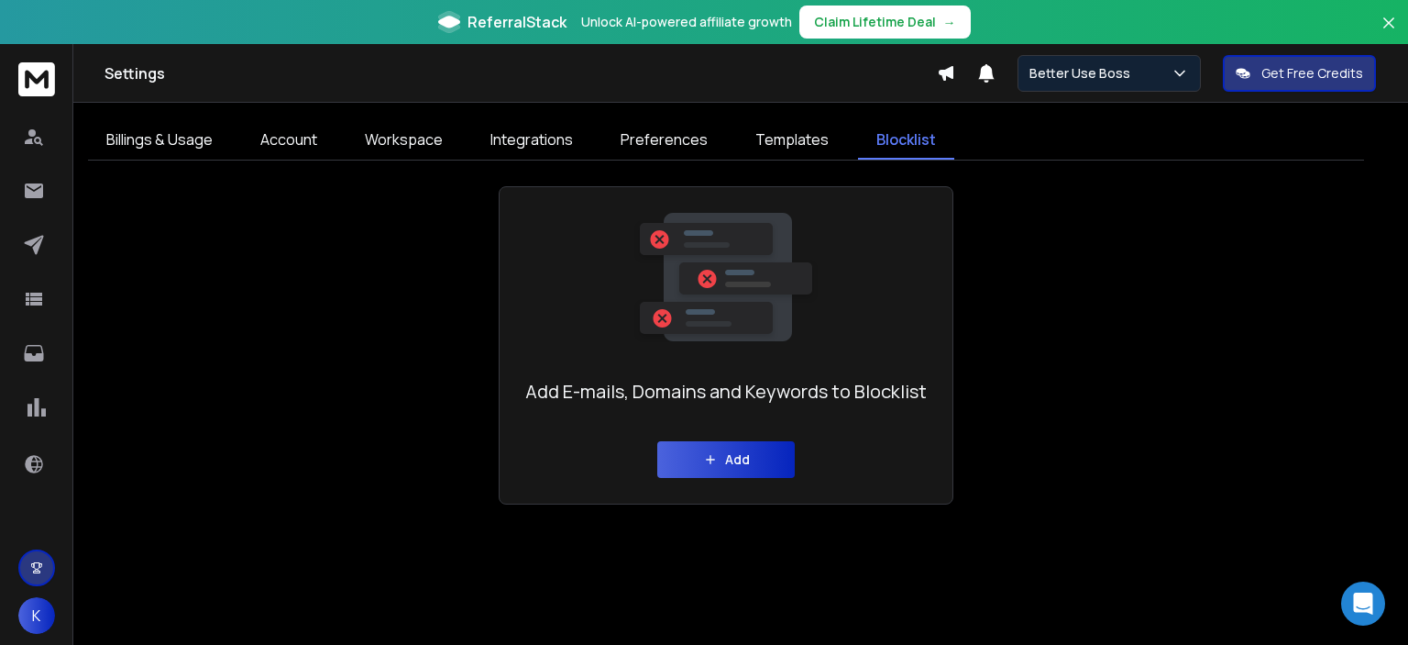
click at [1172, 78] on div "Better Use Boss" at bounding box center [1110, 73] width 160 height 18
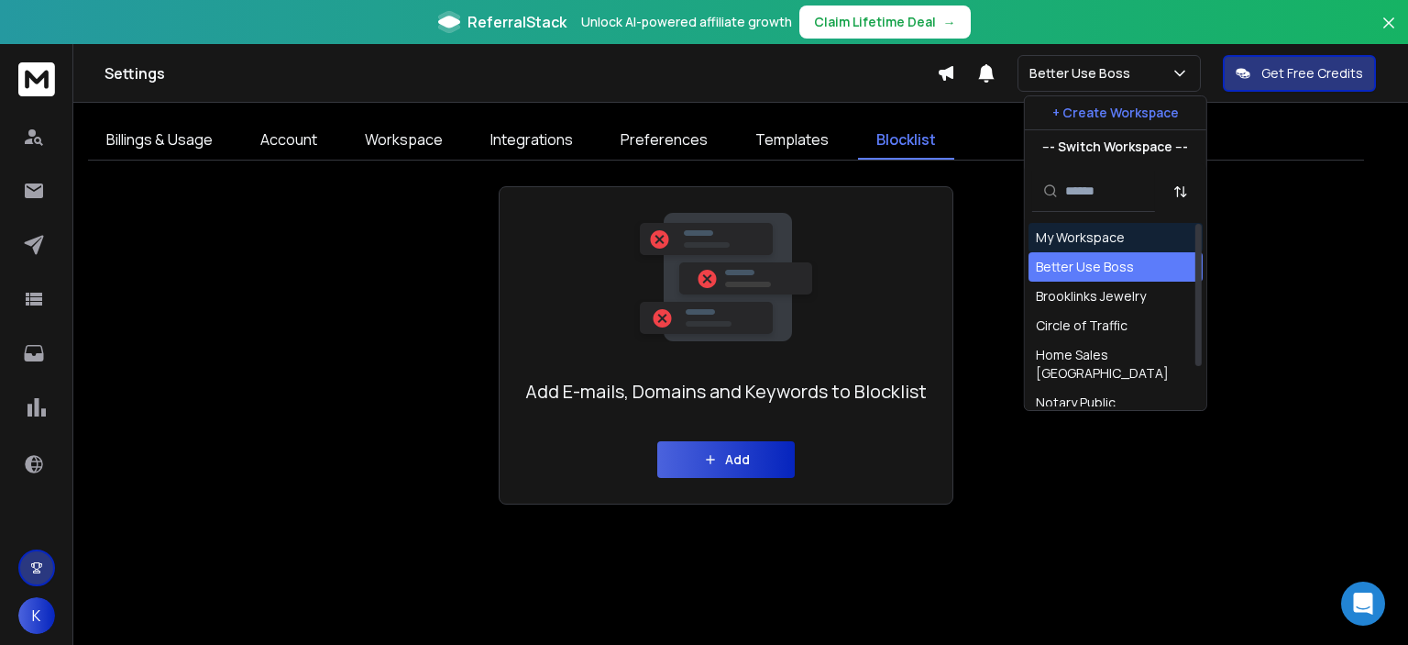
click at [1119, 237] on div "My Workspace" at bounding box center [1080, 237] width 89 height 18
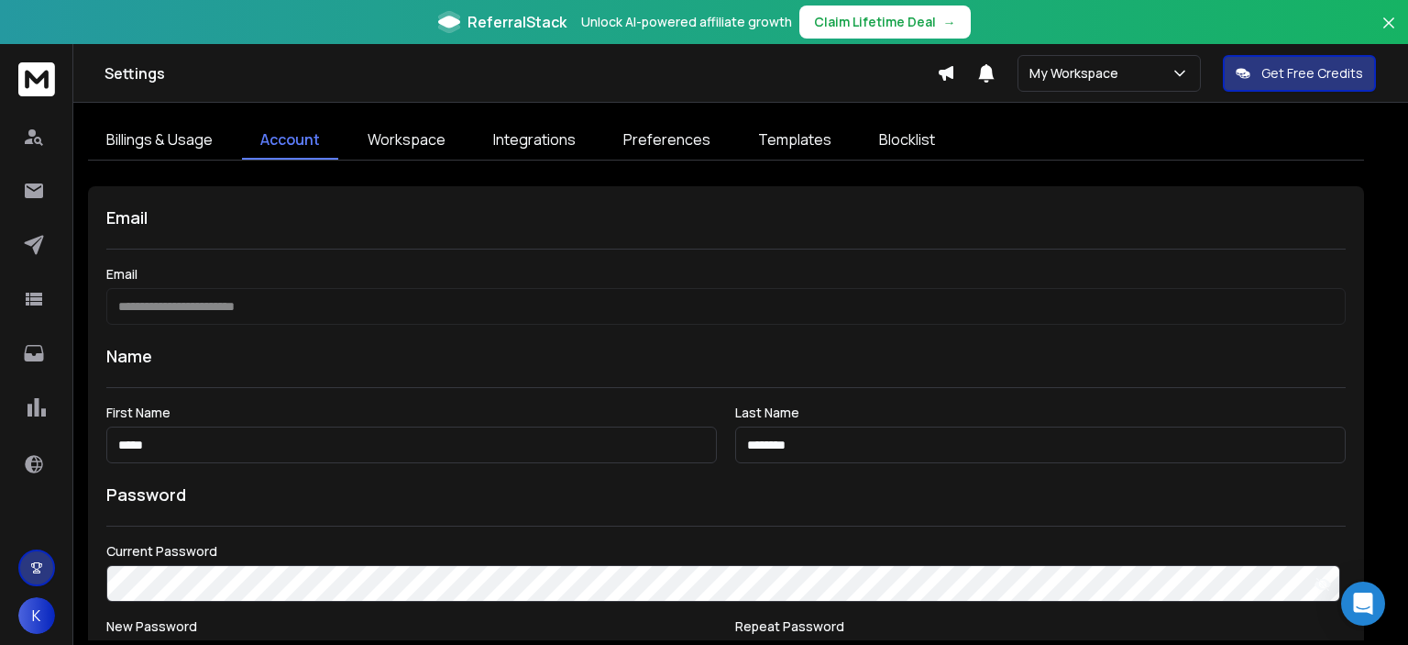
click at [140, 133] on link "Billings & Usage" at bounding box center [159, 140] width 143 height 39
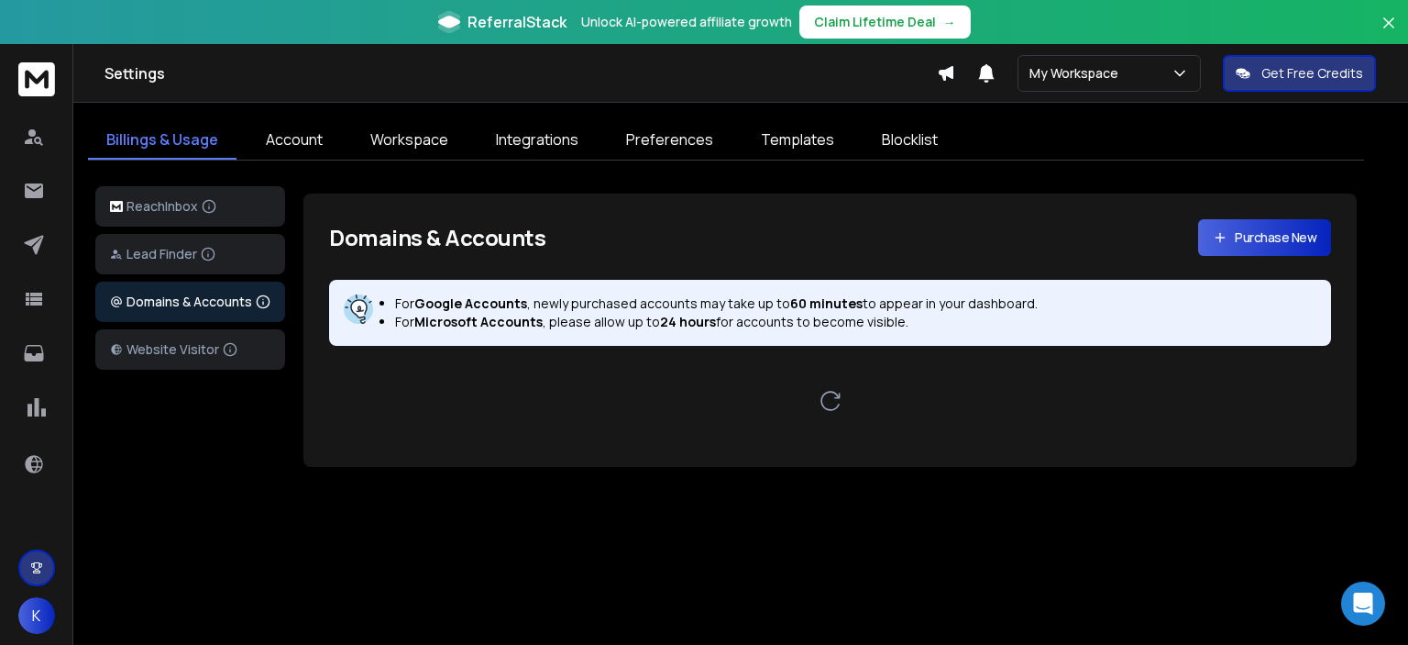
click at [150, 298] on button "Domains & Accounts" at bounding box center [190, 301] width 190 height 40
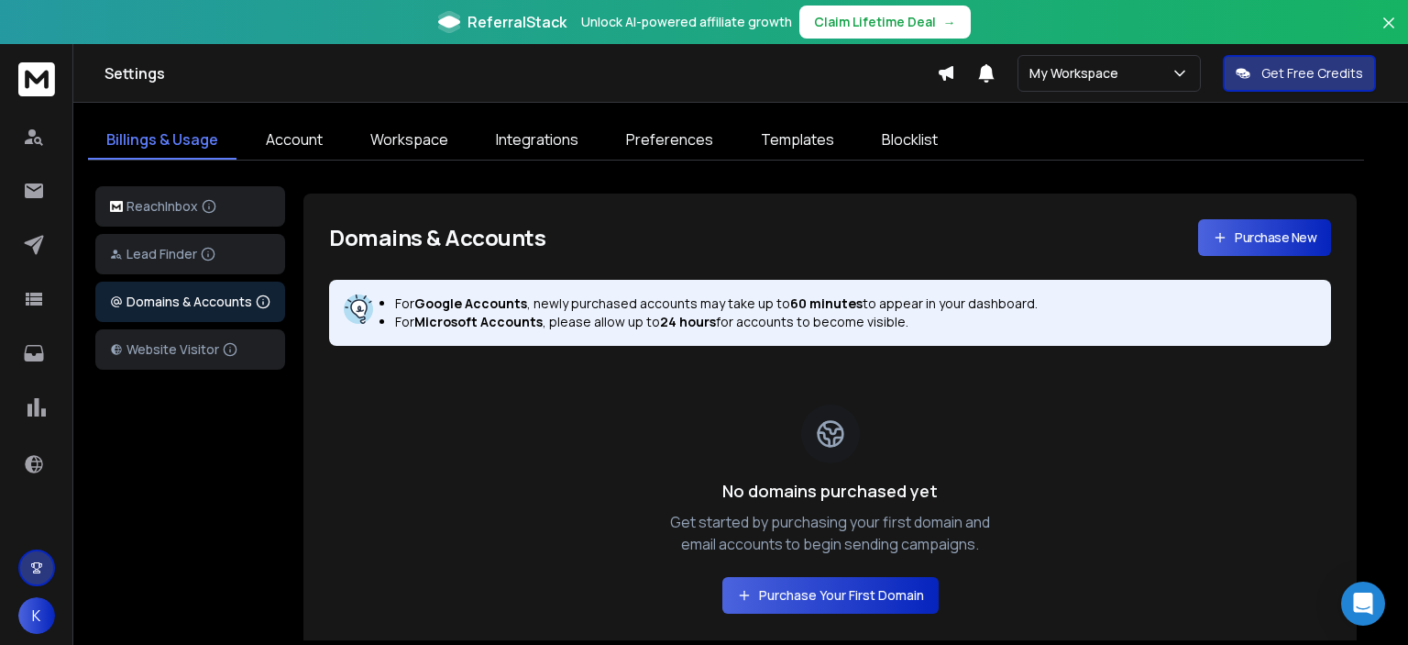
click at [155, 343] on button "Website Visitor" at bounding box center [190, 349] width 190 height 40
